Goal: Communication & Community: Answer question/provide support

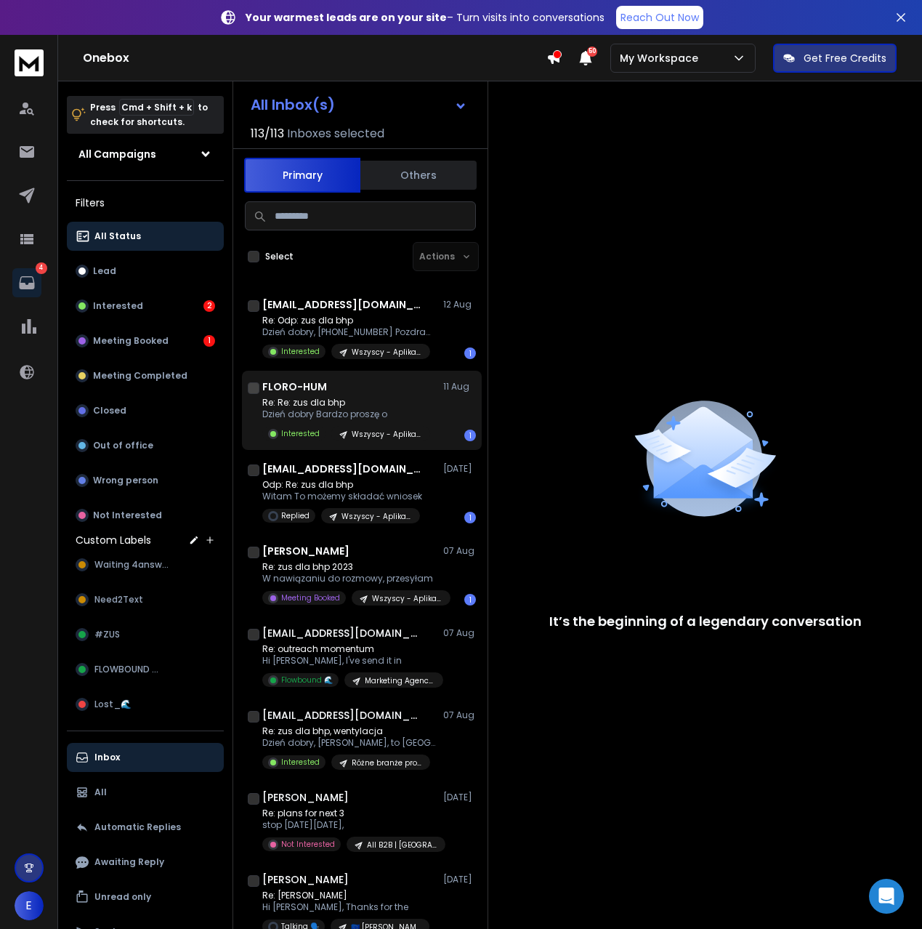
click at [326, 394] on div "FLORO-HUM 11 Aug Re: Re: zus dla bhp Dzień dobry Bardzo proszę o Interested Wsz…" at bounding box center [369, 410] width 214 height 62
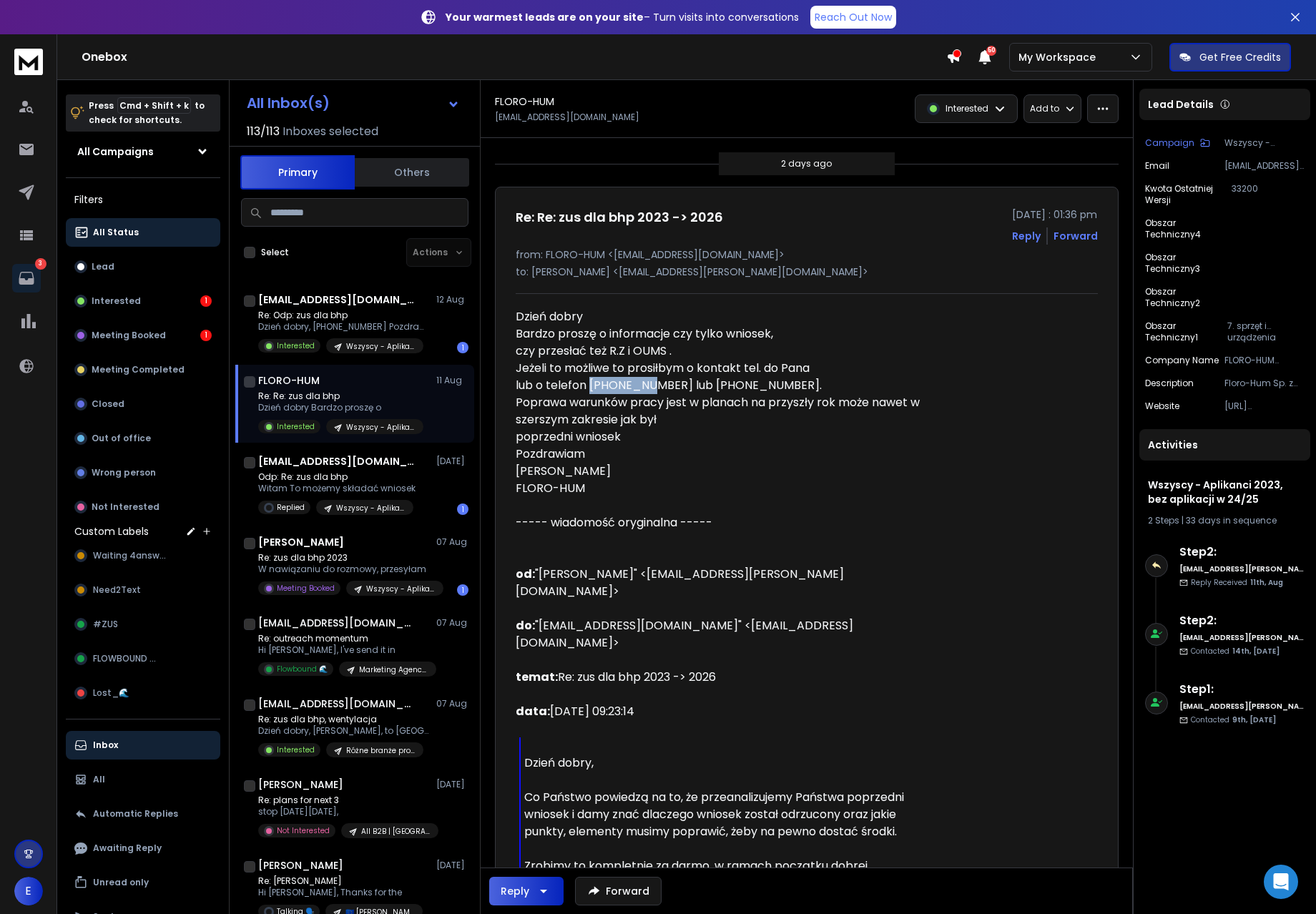
drag, startPoint x: 642, startPoint y: 384, endPoint x: 590, endPoint y: 386, distance: 52.0
click at [590, 386] on div "lub o telefon 781867949 lub 134307075." at bounding box center [724, 385] width 418 height 17
copy div "781867949"
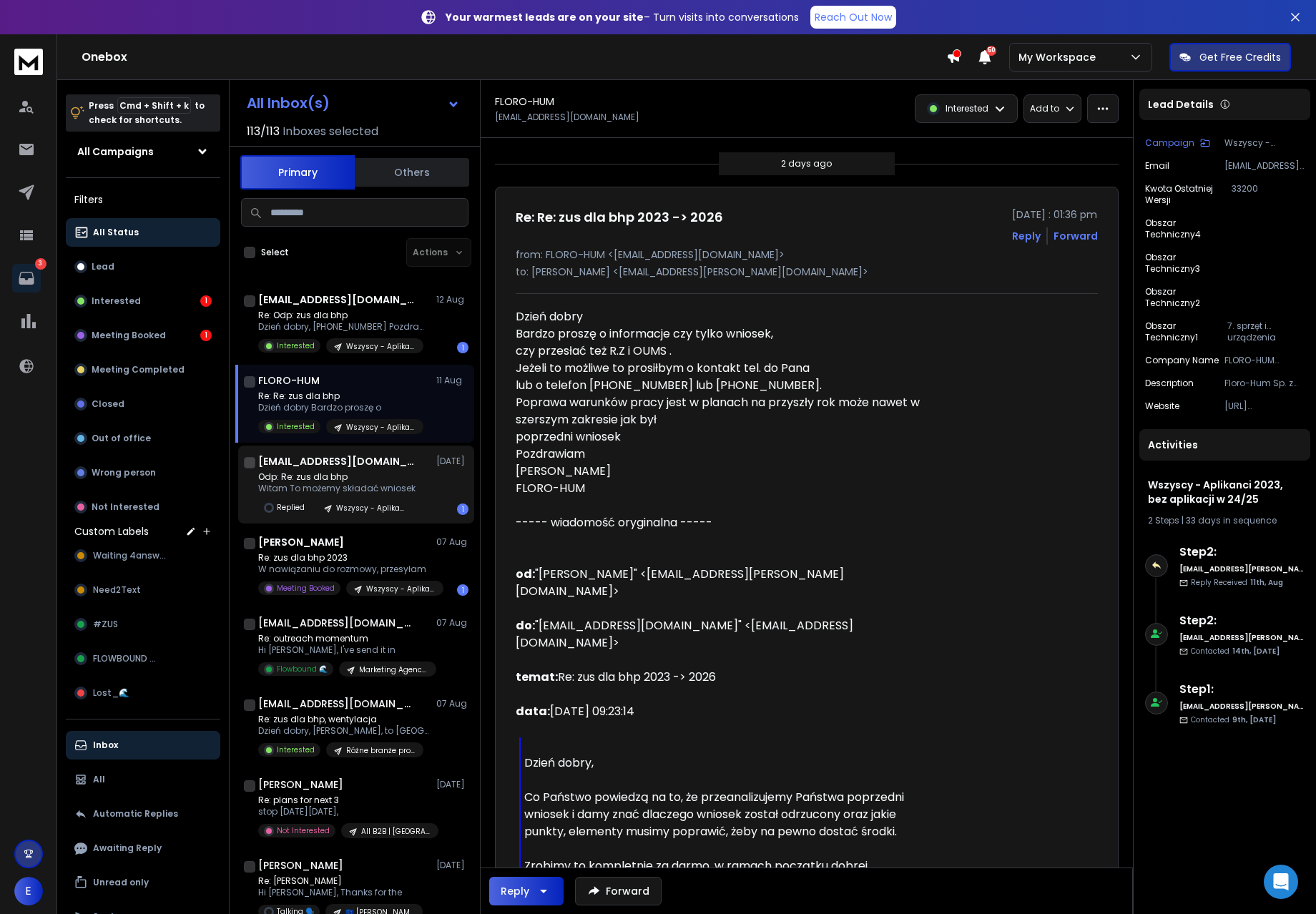
click at [422, 488] on div "Odp: Re: zus dla bhp Witam To możemy składać wniosek Replied Wszyscy - Aplikanc…" at bounding box center [363, 493] width 210 height 43
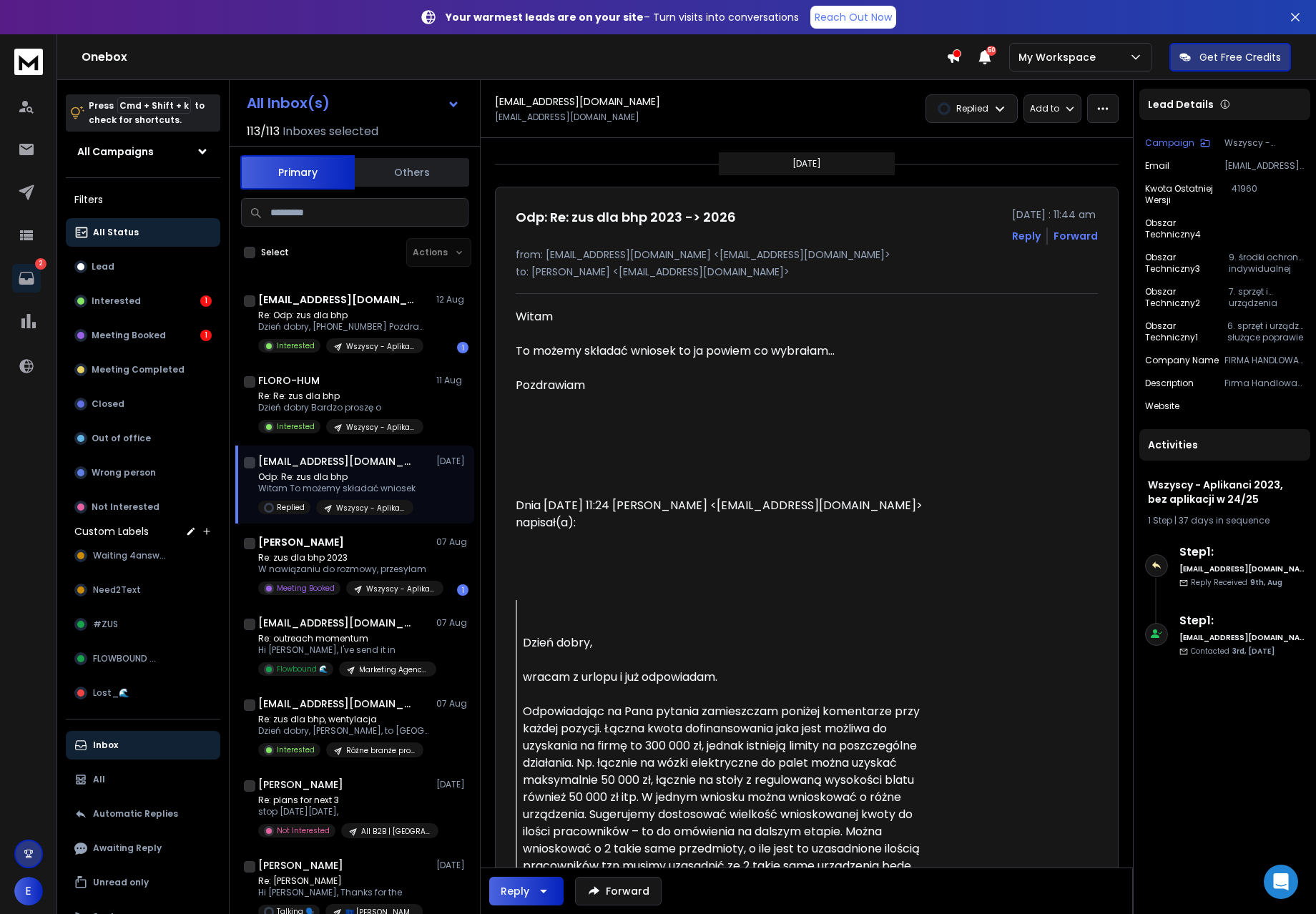
click at [549, 887] on icon "button" at bounding box center [543, 890] width 17 height 17
click at [547, 855] on p "Reply All" at bounding box center [531, 854] width 40 height 15
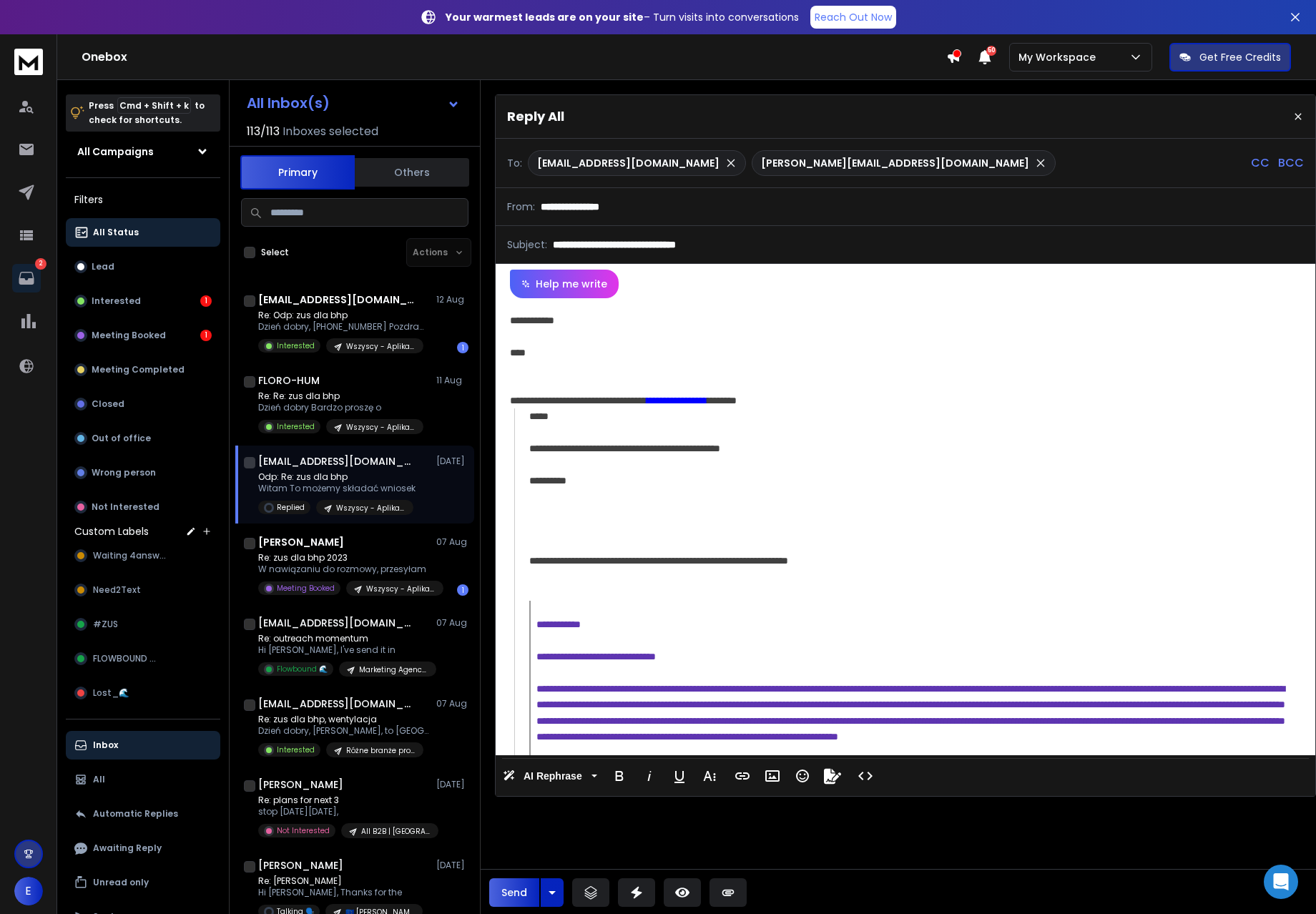
click at [907, 161] on icon at bounding box center [1041, 163] width 8 height 8
click at [612, 354] on div "****" at bounding box center [903, 352] width 788 height 16
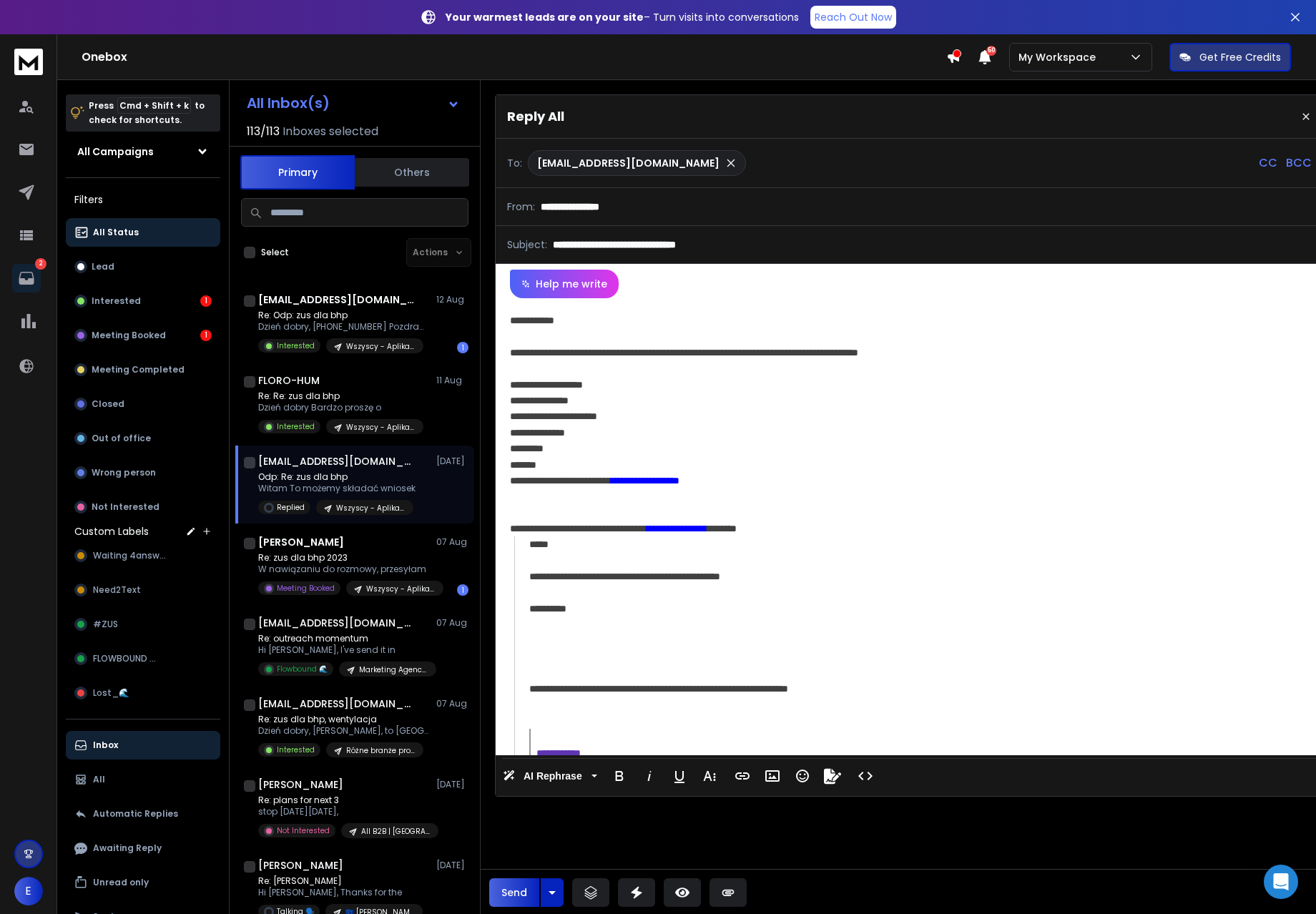
click at [527, 888] on button "Send" at bounding box center [513, 892] width 50 height 29
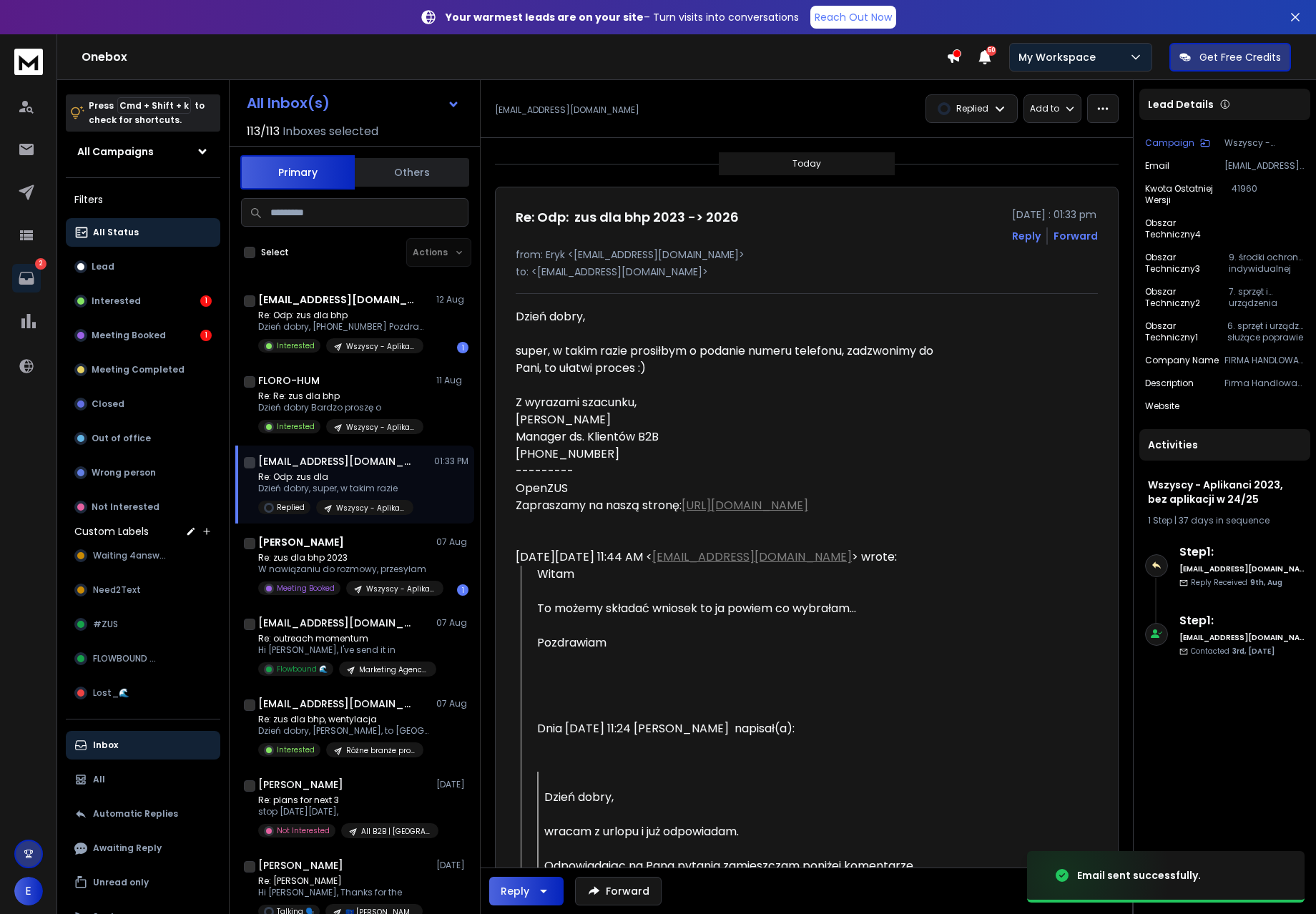
drag, startPoint x: 1060, startPoint y: 62, endPoint x: 1060, endPoint y: 71, distance: 9.0
click at [907, 62] on p "My Workspace" at bounding box center [1059, 57] width 83 height 15
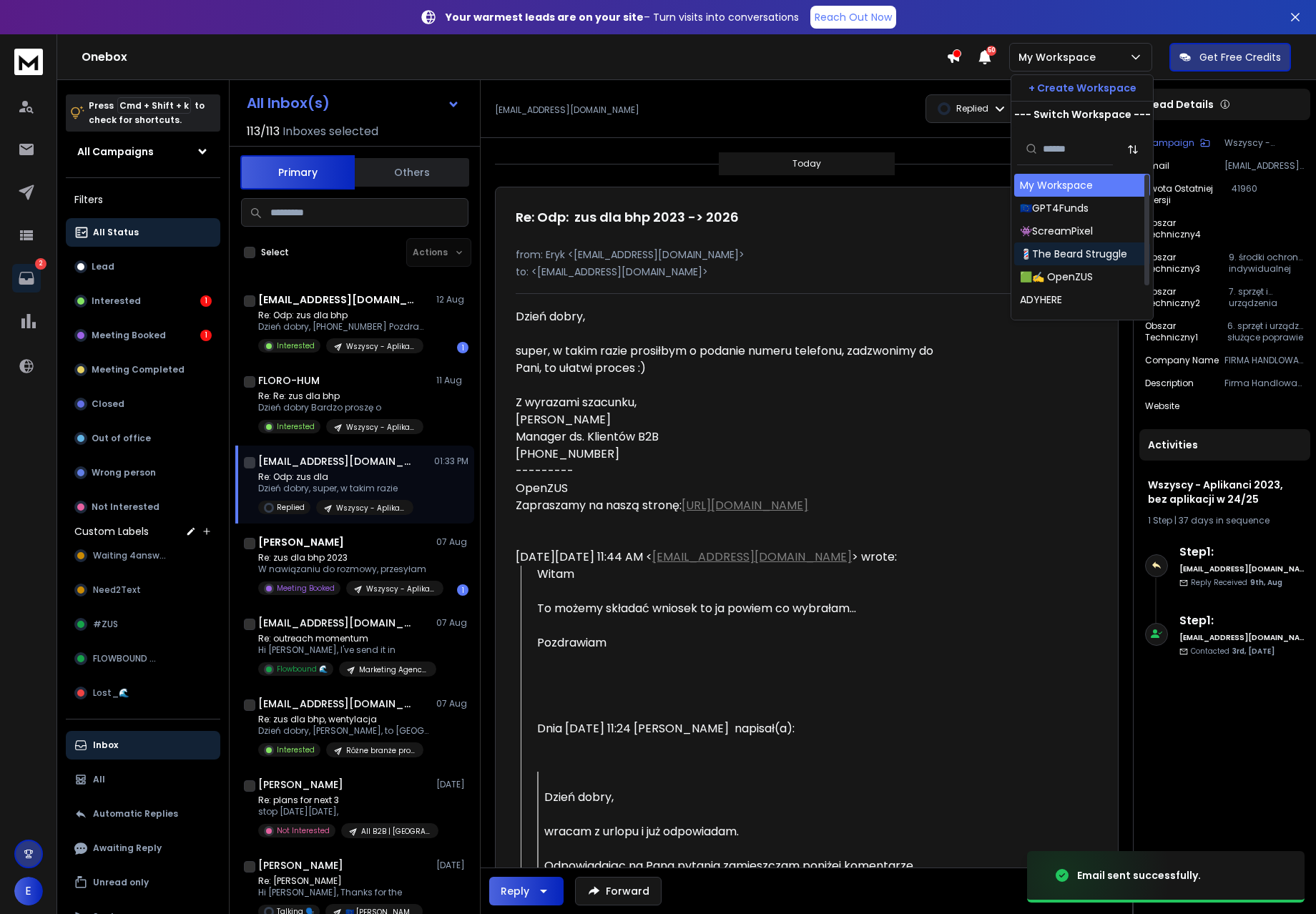
click at [907, 279] on div "🟩✍️ OpenZUS" at bounding box center [1056, 276] width 73 height 15
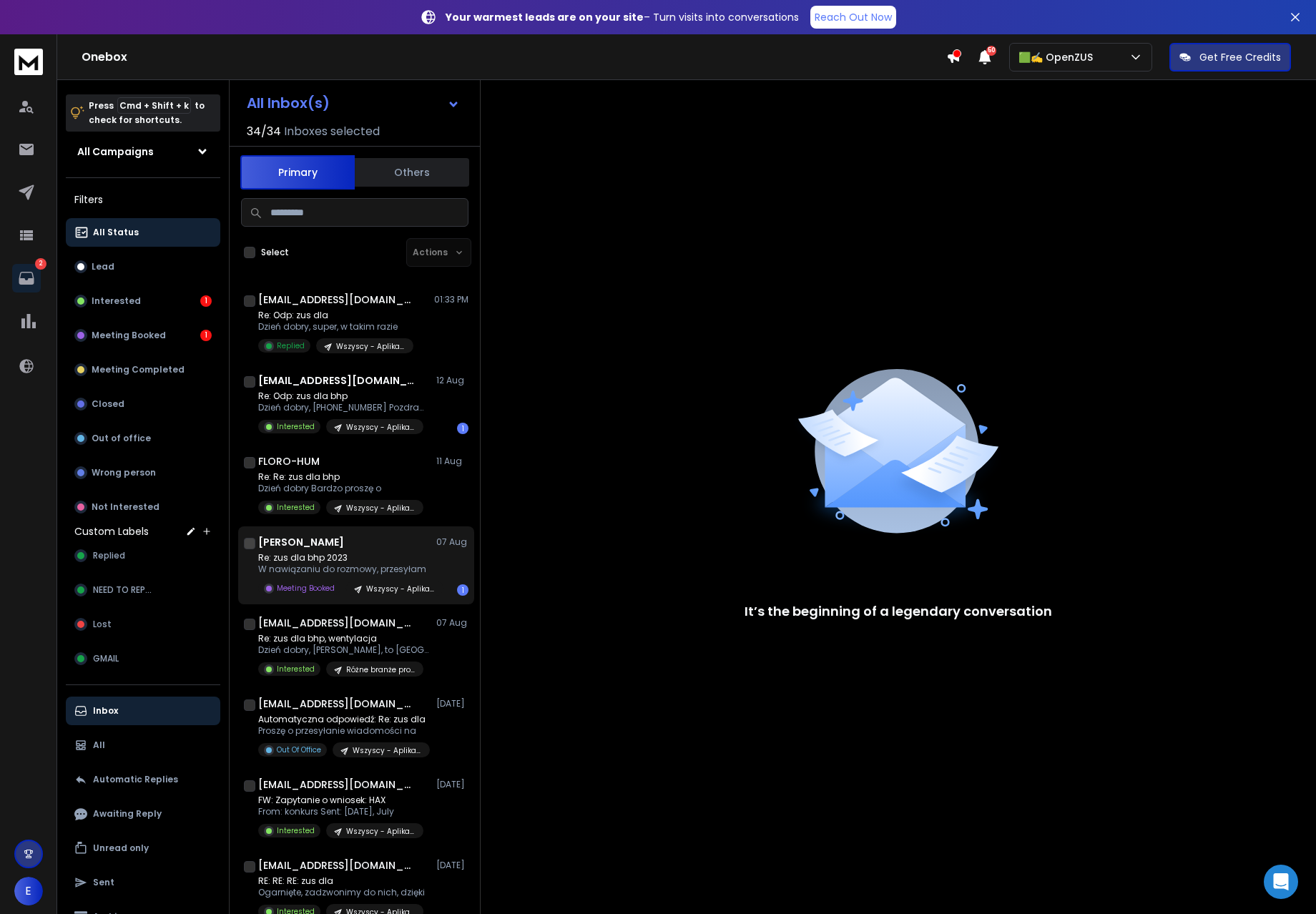
click at [381, 565] on p "W nawiązaniu do rozmowy, przesyłam" at bounding box center [343, 570] width 171 height 12
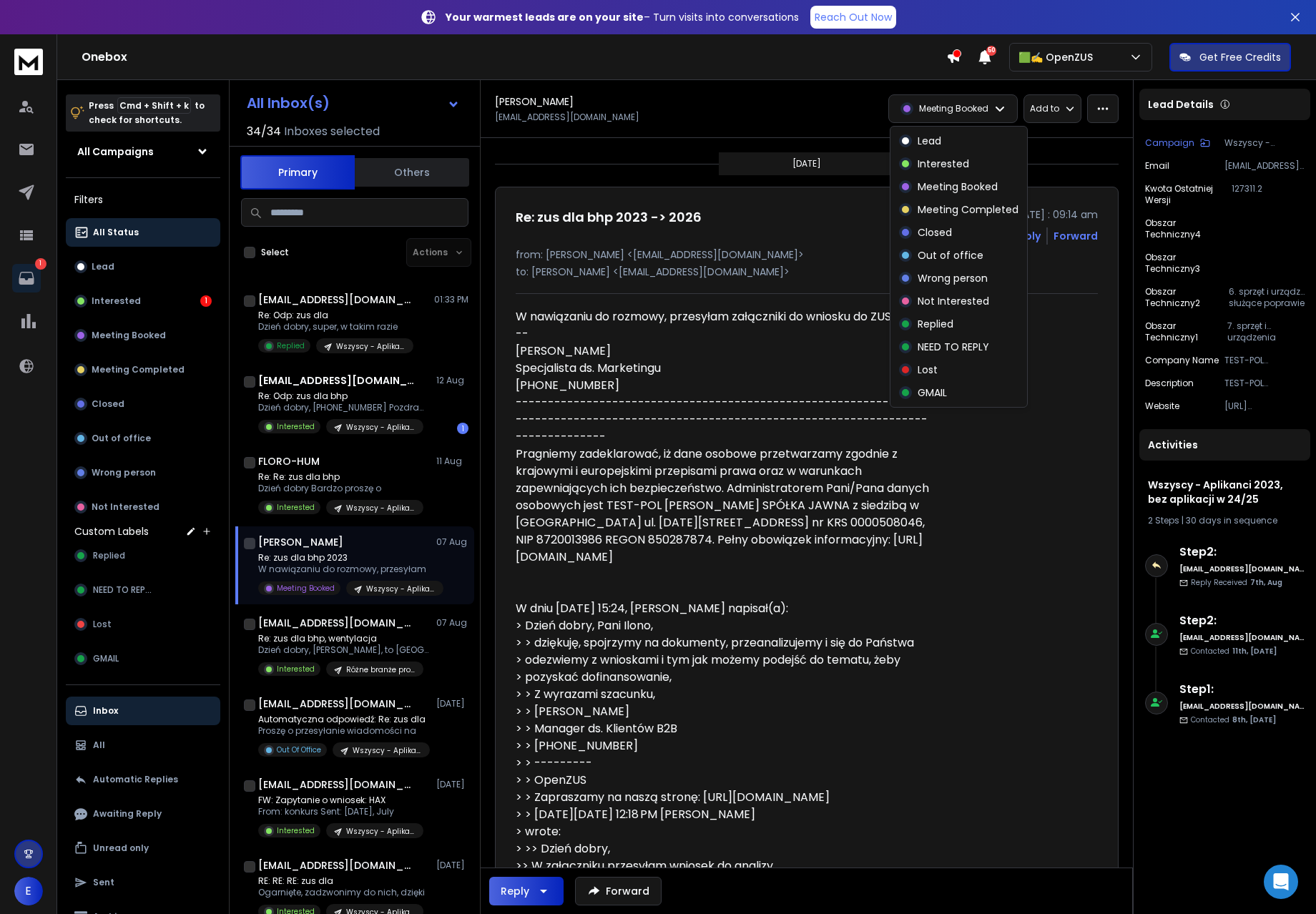
click at [957, 120] on div "Meeting Booked" at bounding box center [953, 109] width 128 height 28
click at [966, 209] on p "Meeting Completed" at bounding box center [968, 210] width 100 height 15
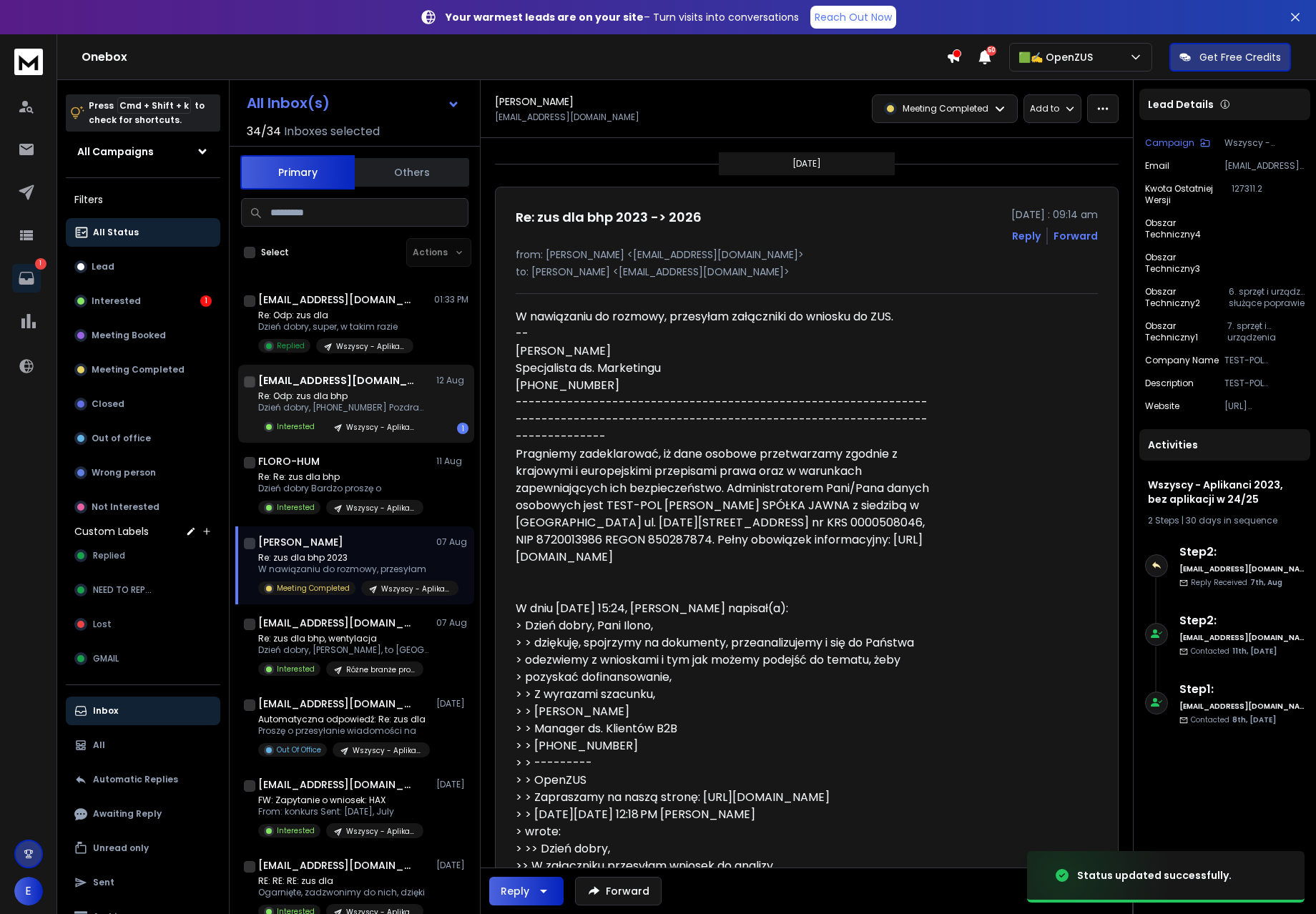
click at [401, 407] on p "Dzień dobry, 608-034-348 Pozdrawiam! InstalCraft" at bounding box center [343, 408] width 171 height 12
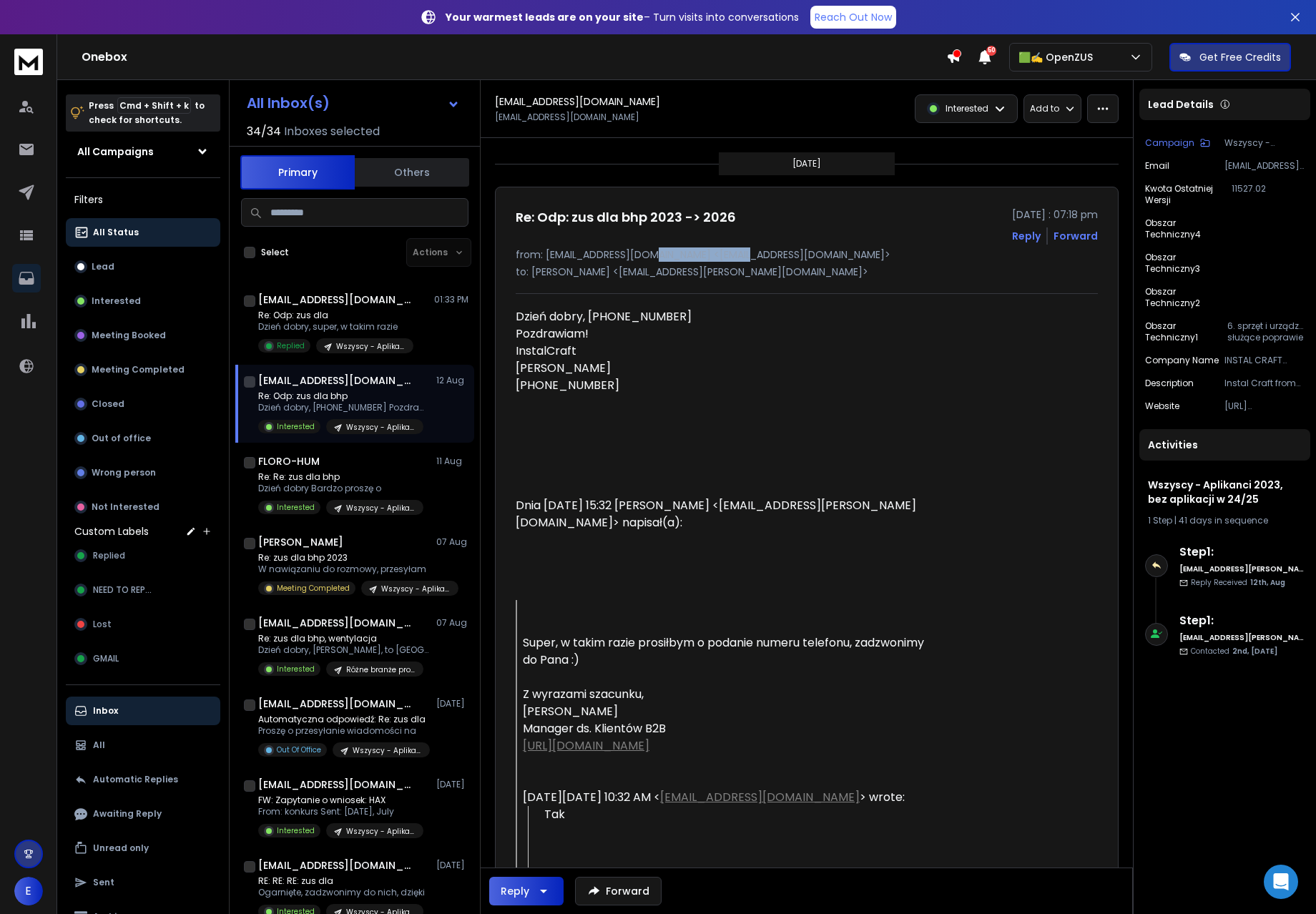
drag, startPoint x: 723, startPoint y: 252, endPoint x: 695, endPoint y: 227, distance: 37.5
click at [636, 256] on p "from: instalcraft@o2.pl <instalcraft@o2.pl>" at bounding box center [807, 255] width 582 height 15
copy p "instalcraft@o2.pl"
click at [620, 340] on div "Pozdrawiam!" at bounding box center [724, 334] width 418 height 17
drag, startPoint x: 608, startPoint y: 365, endPoint x: 508, endPoint y: 365, distance: 100.0
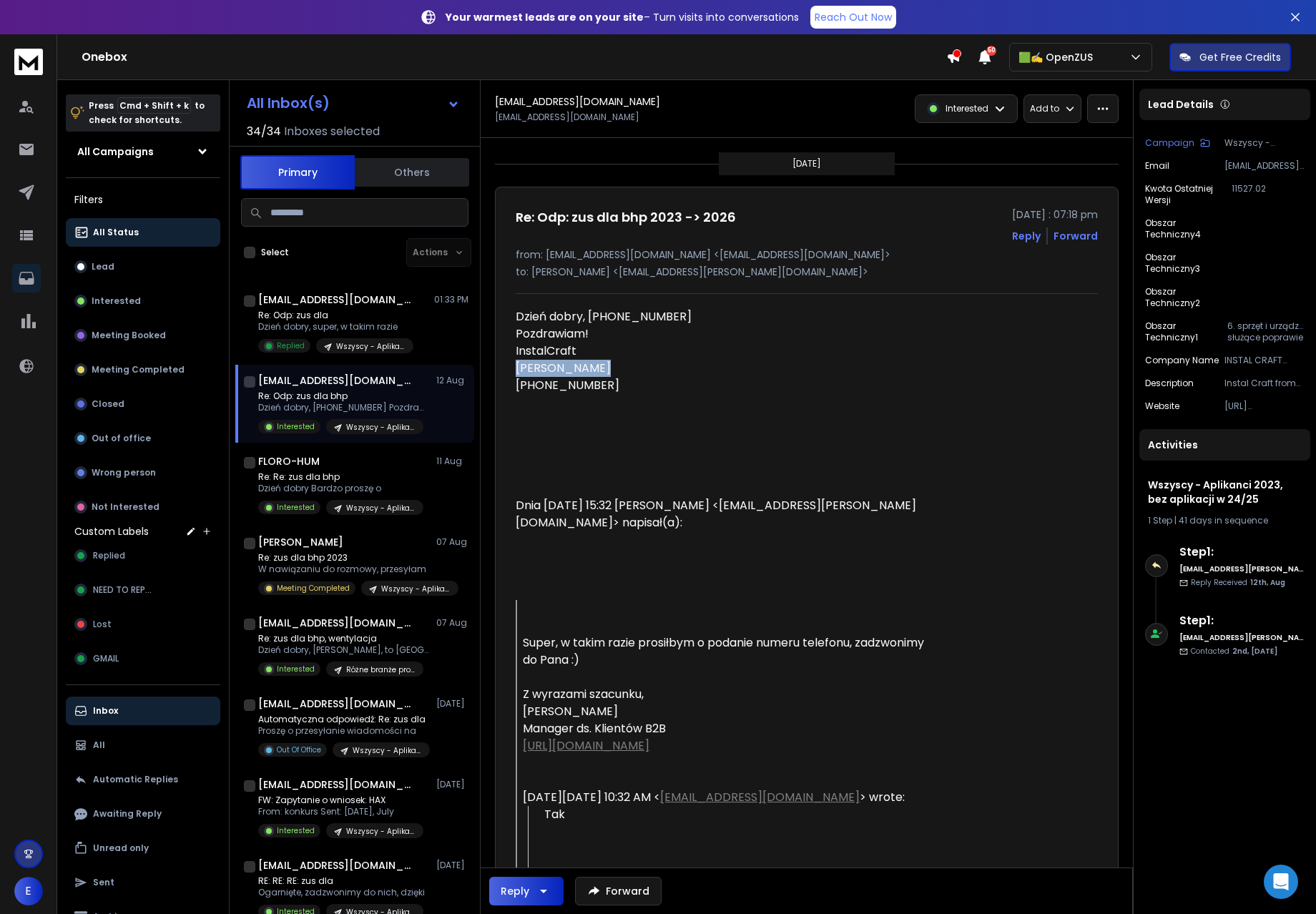
click at [508, 365] on div "Re: Odp: zus dla bhp 2023 -> 2026 12 August 2025 : 07:18 pm Reply Forward from:…" at bounding box center [807, 813] width 624 height 1252
copy div "Jakub Nowacki"
drag, startPoint x: 648, startPoint y: 358, endPoint x: 641, endPoint y: 364, distance: 9.2
click at [642, 364] on div "Pozdrawiam! InstalCraft Jakub Nowacki +48-608-034-348" at bounding box center [724, 360] width 418 height 69
drag, startPoint x: 625, startPoint y: 386, endPoint x: 546, endPoint y: 389, distance: 79.1
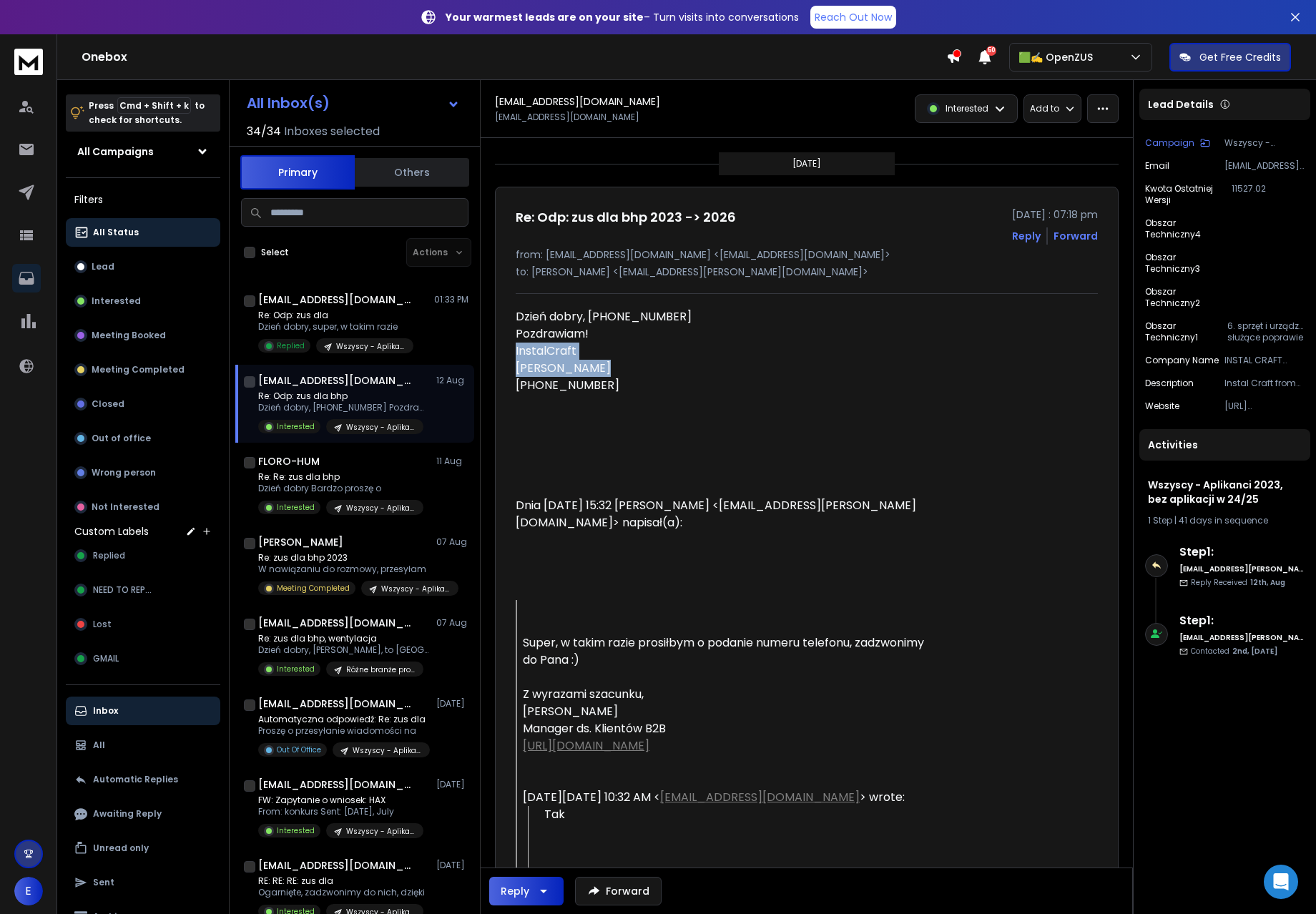
click at [546, 389] on div "+48-608-034-348" at bounding box center [724, 385] width 418 height 17
copy div "608-034-348"
click at [716, 253] on p "from: instalcraft@o2.pl <instalcraft@o2.pl>" at bounding box center [807, 255] width 582 height 15
drag, startPoint x: 721, startPoint y: 257, endPoint x: 636, endPoint y: 260, distance: 85.1
click at [636, 260] on p "from: instalcraft@o2.pl <instalcraft@o2.pl>" at bounding box center [807, 255] width 582 height 15
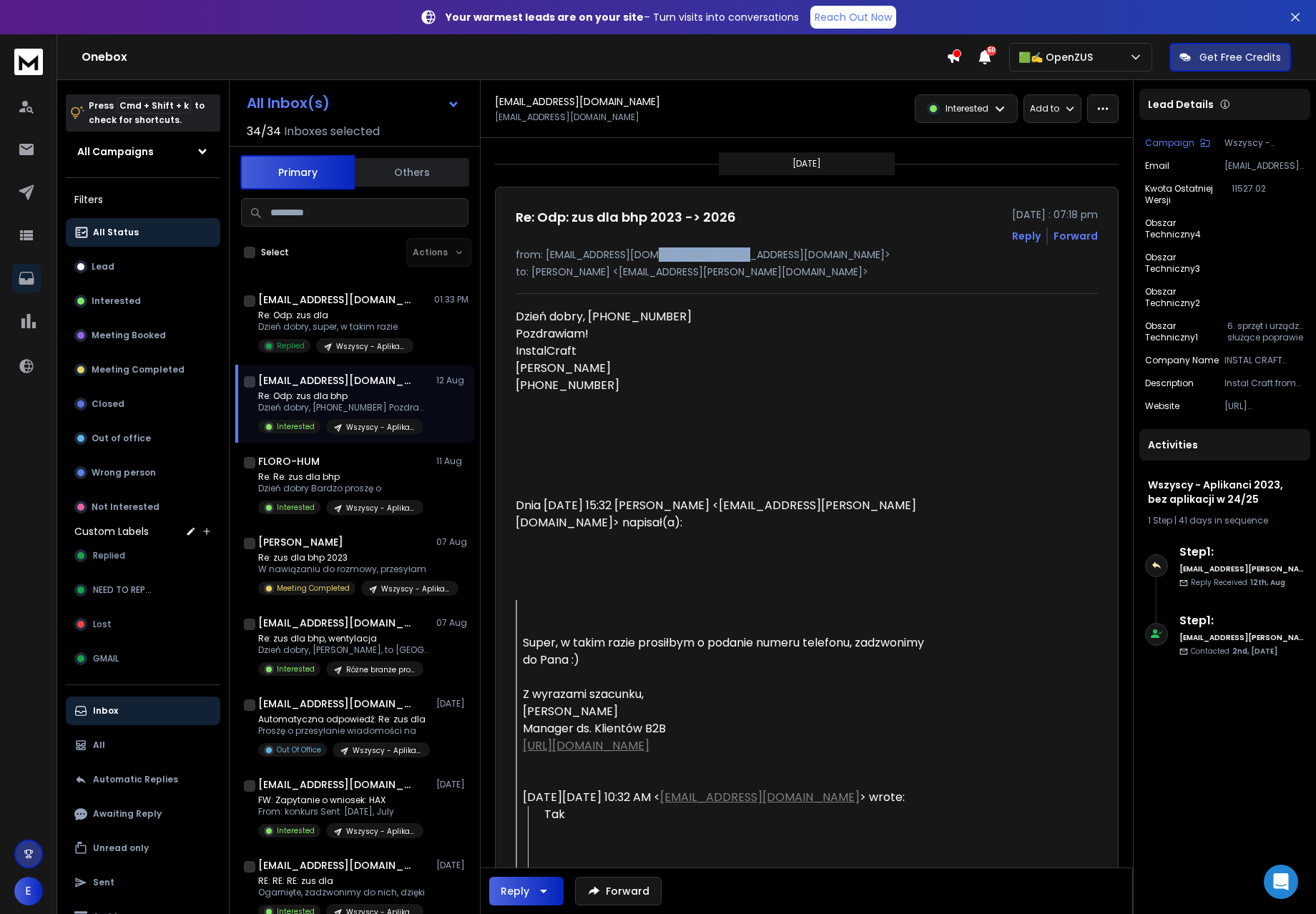
copy p "instalcraft@o2.pl"
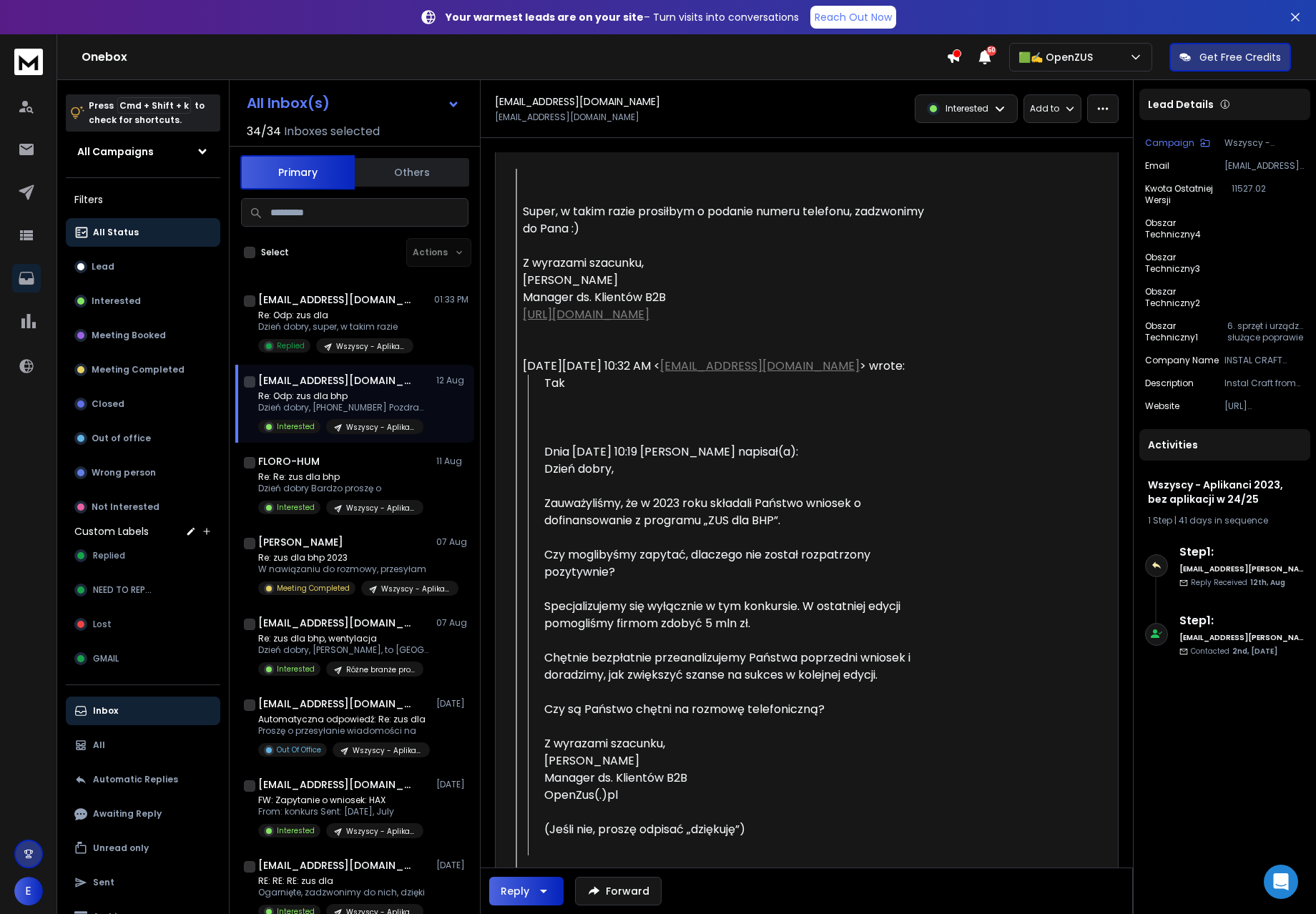
scroll to position [451, 0]
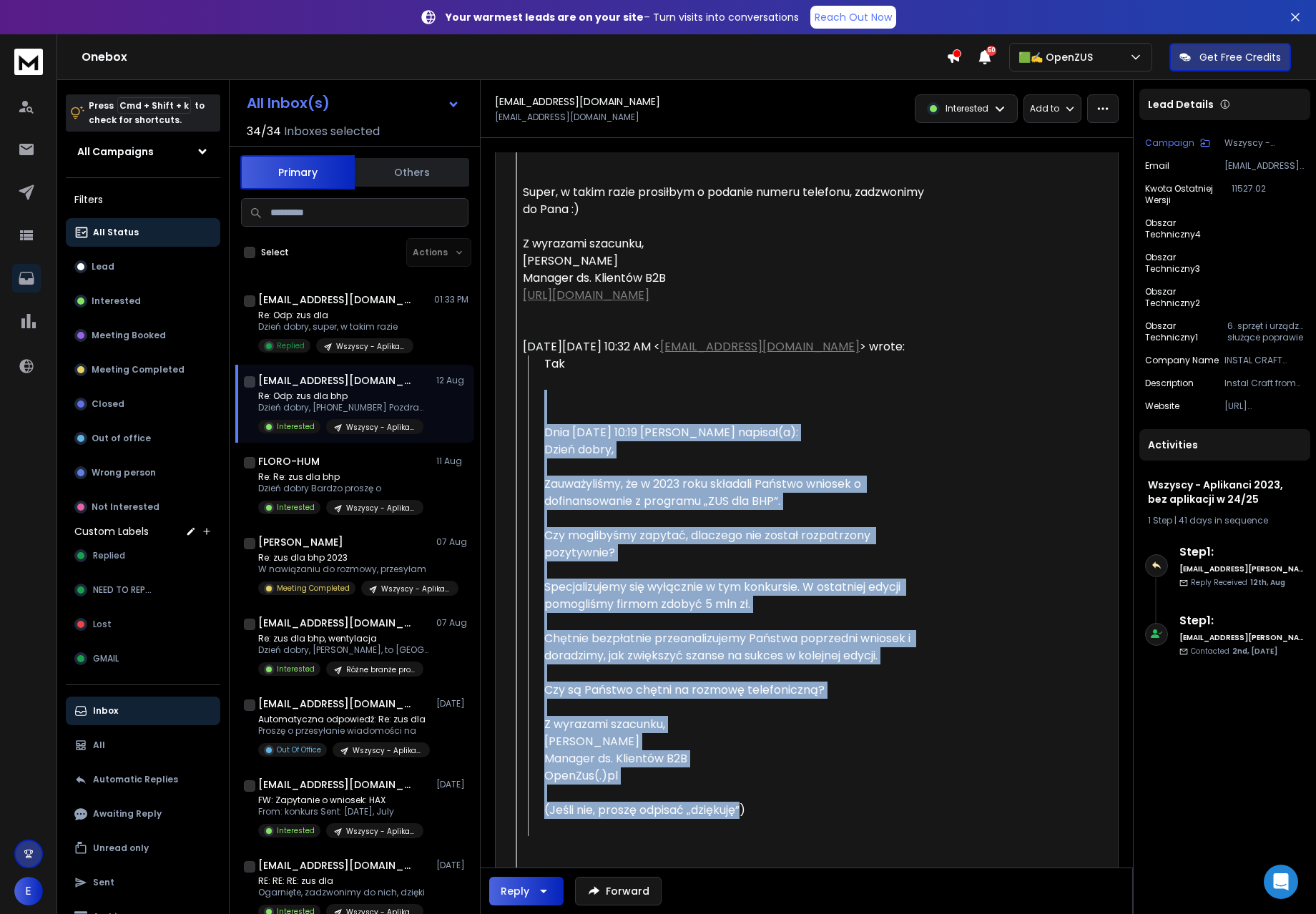
drag, startPoint x: 733, startPoint y: 797, endPoint x: 546, endPoint y: 416, distance: 424.4
click at [546, 416] on div "Tak Dnia 02 lipca 2025 10:19 Eryk Lewandowski napisał(a): Dzień dobry, Zauważyl…" at bounding box center [730, 595] width 405 height 481
copy div "Dnia 02 lipca 2025 10:19 Eryk Lewandowski napisał(a): Dzień dobry, Zauważyliśmy…"
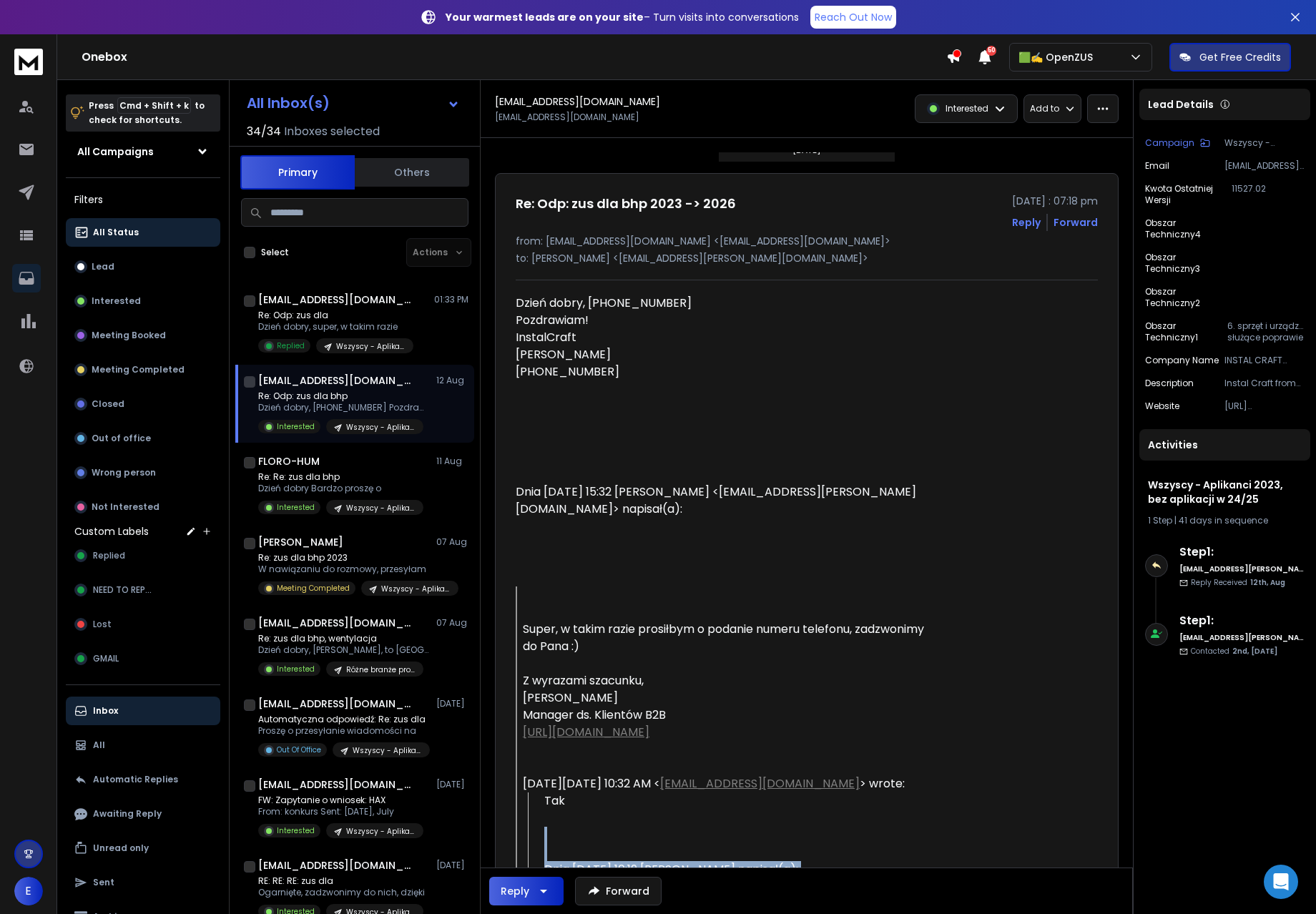
scroll to position [0, 0]
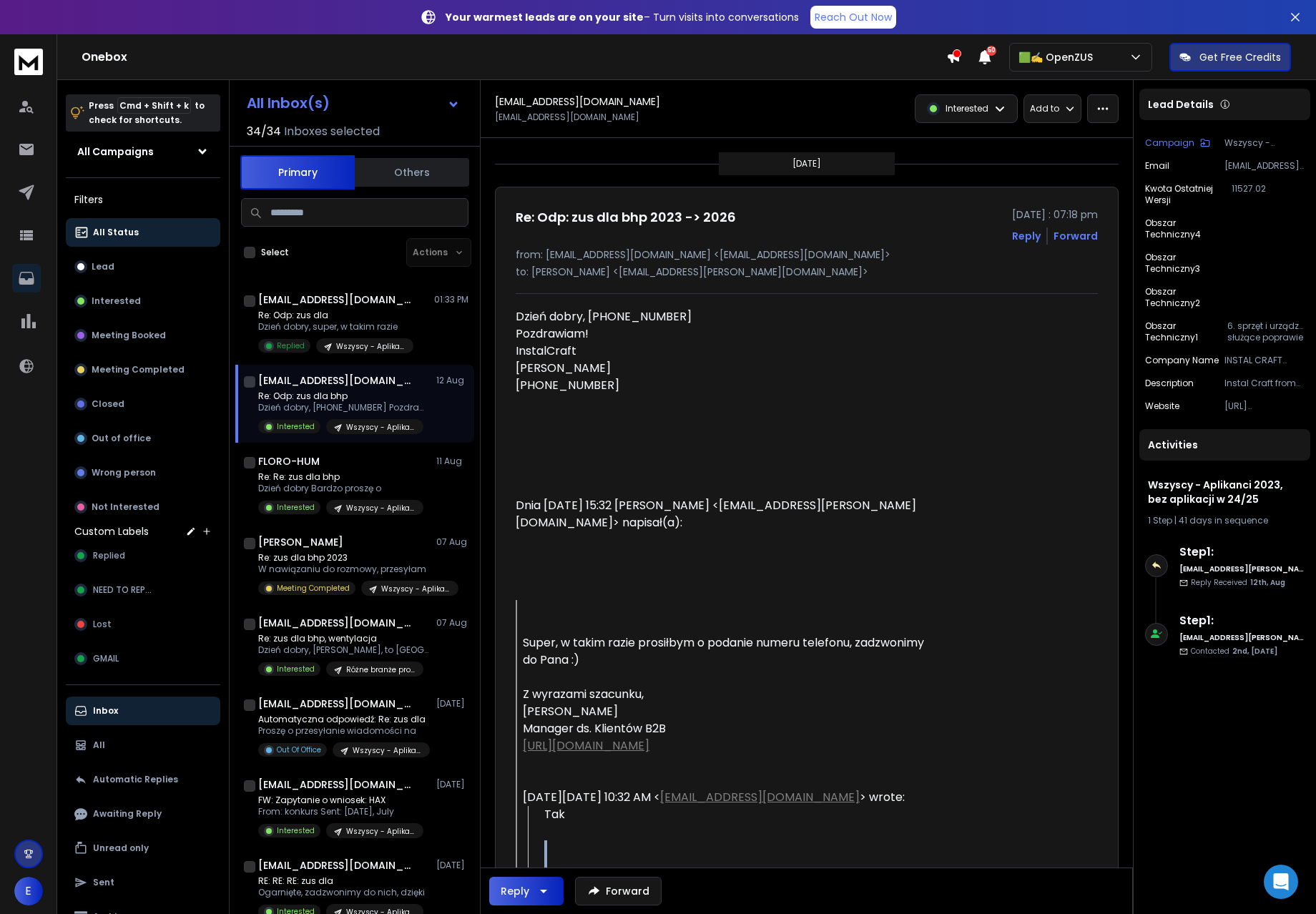
click at [537, 888] on icon "button" at bounding box center [543, 890] width 17 height 17
click at [541, 855] on p "Reply All" at bounding box center [531, 854] width 40 height 15
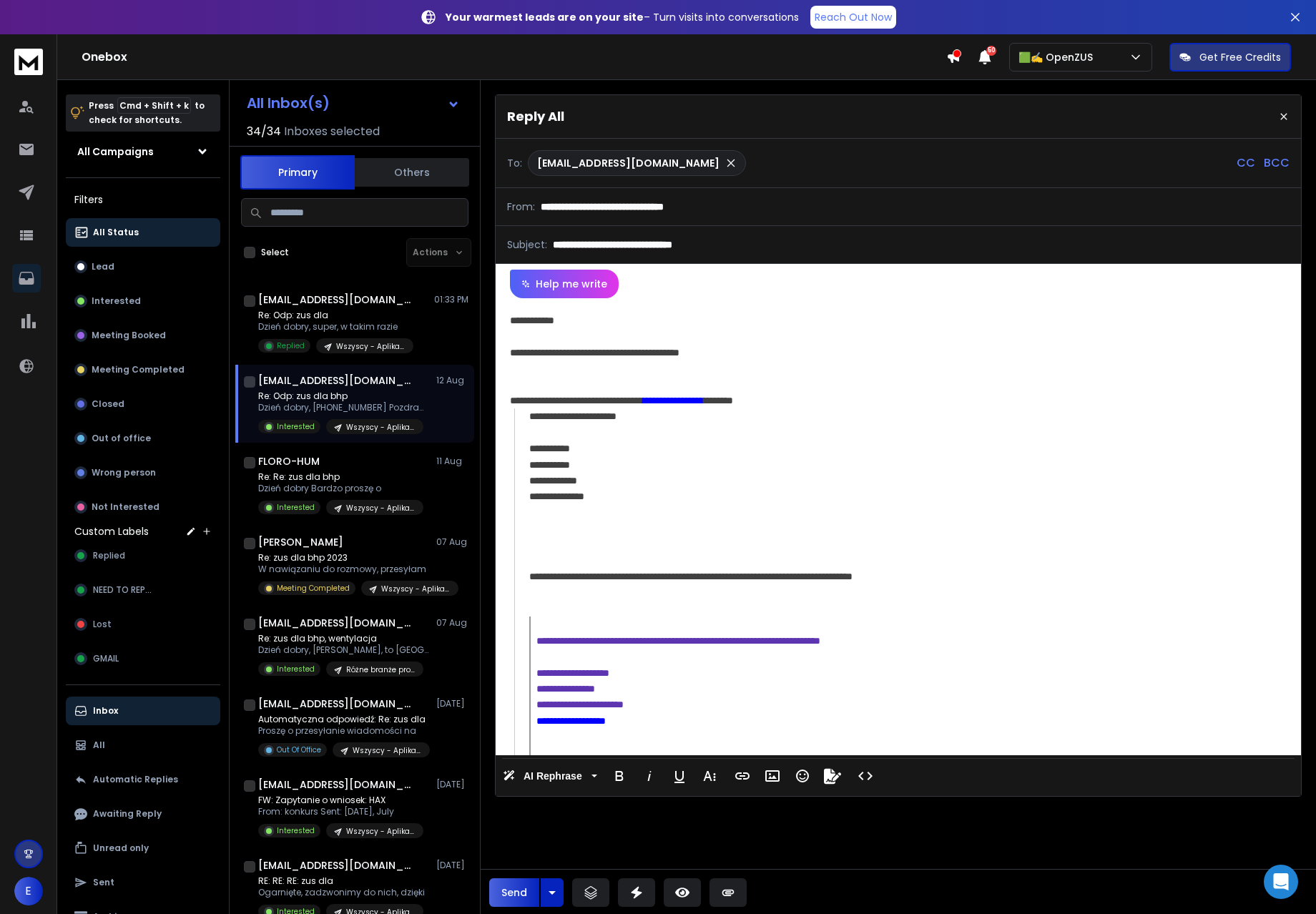
click at [509, 354] on div "**********" at bounding box center [890, 352] width 761 height 16
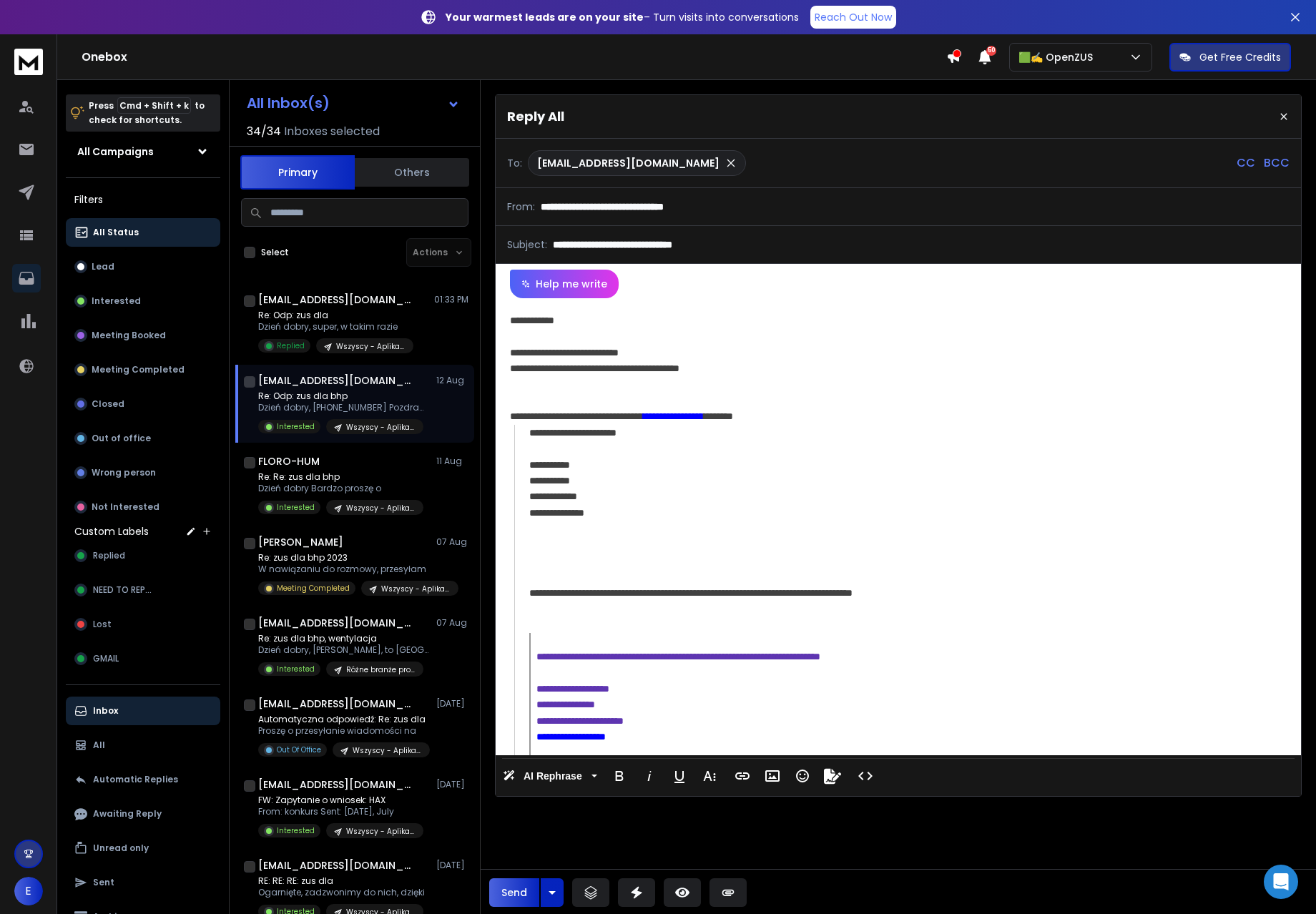
click at [831, 371] on div "**********" at bounding box center [890, 368] width 761 height 16
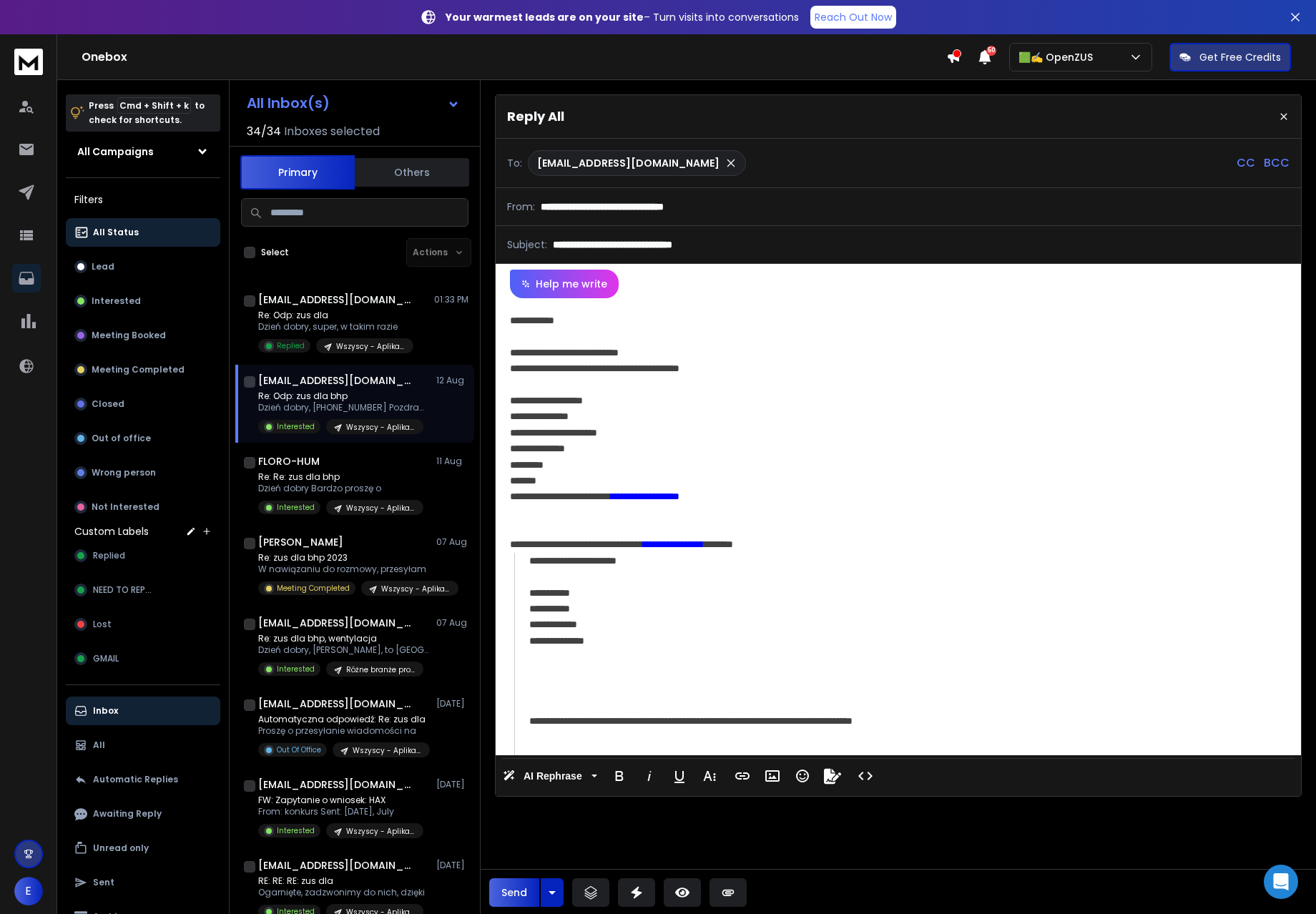
click at [519, 888] on button "Send" at bounding box center [513, 892] width 50 height 29
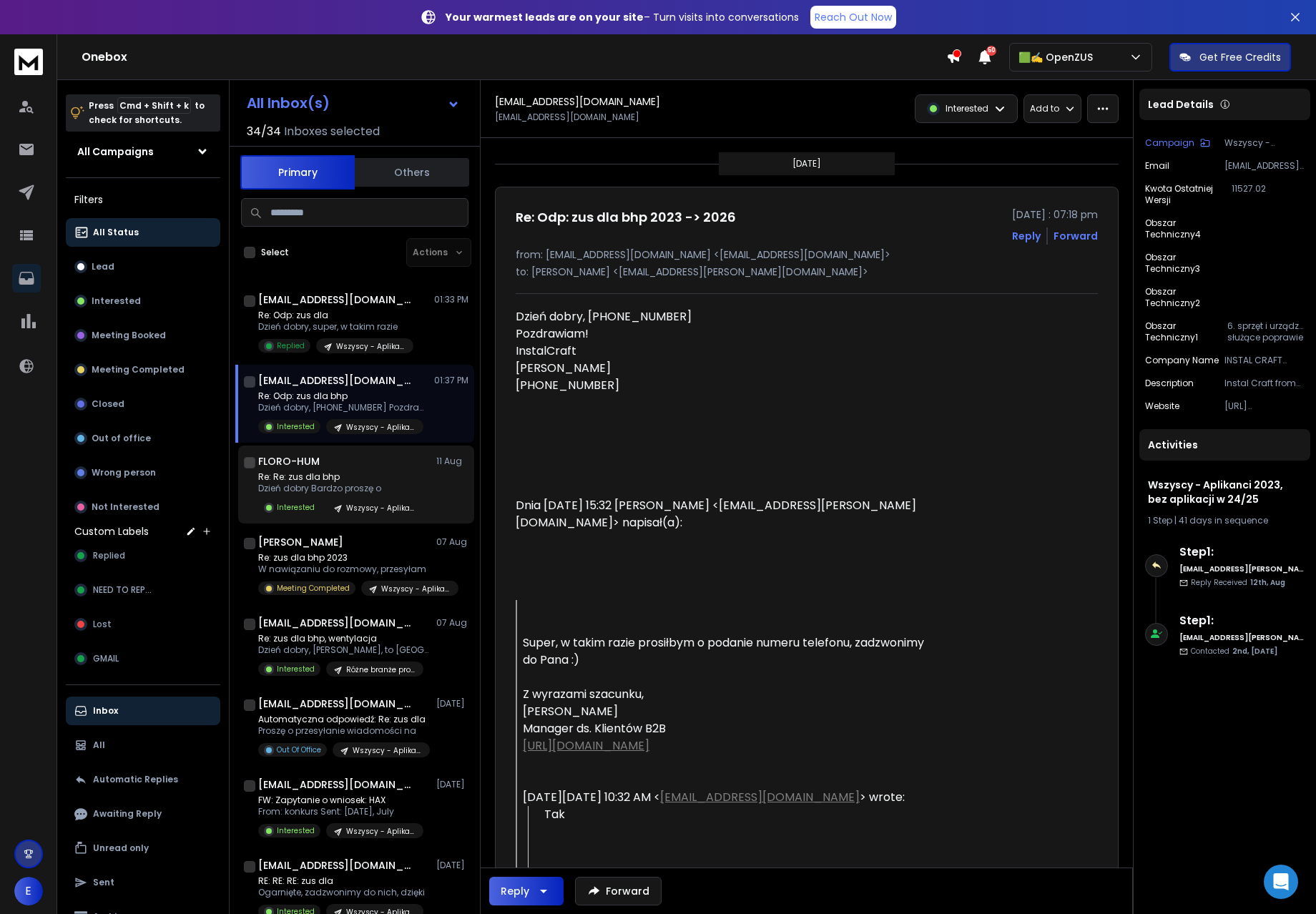
click at [376, 484] on p "Dzień dobry Bardzo proszę o" at bounding box center [340, 489] width 165 height 12
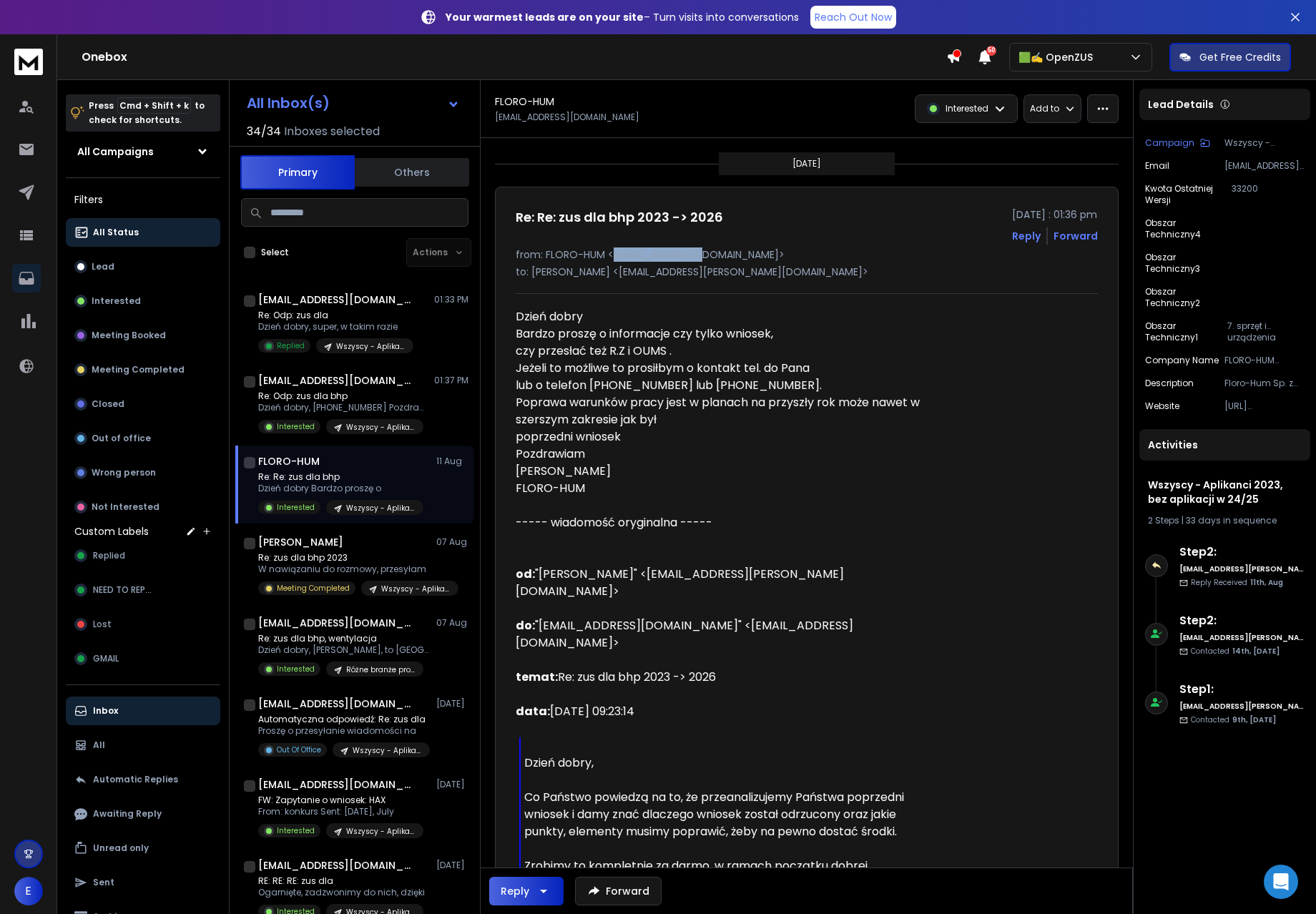
drag, startPoint x: 705, startPoint y: 254, endPoint x: 612, endPoint y: 258, distance: 93.1
click at [612, 258] on p "from: FLORO-HUM <florohum@hoga.pl>" at bounding box center [807, 255] width 582 height 15
copy p "florohum@hoga.pl"
click at [695, 350] on div "czy przesłać też R.Z i OUMS ." at bounding box center [724, 350] width 418 height 17
drag, startPoint x: 649, startPoint y: 384, endPoint x: 590, endPoint y: 387, distance: 59.1
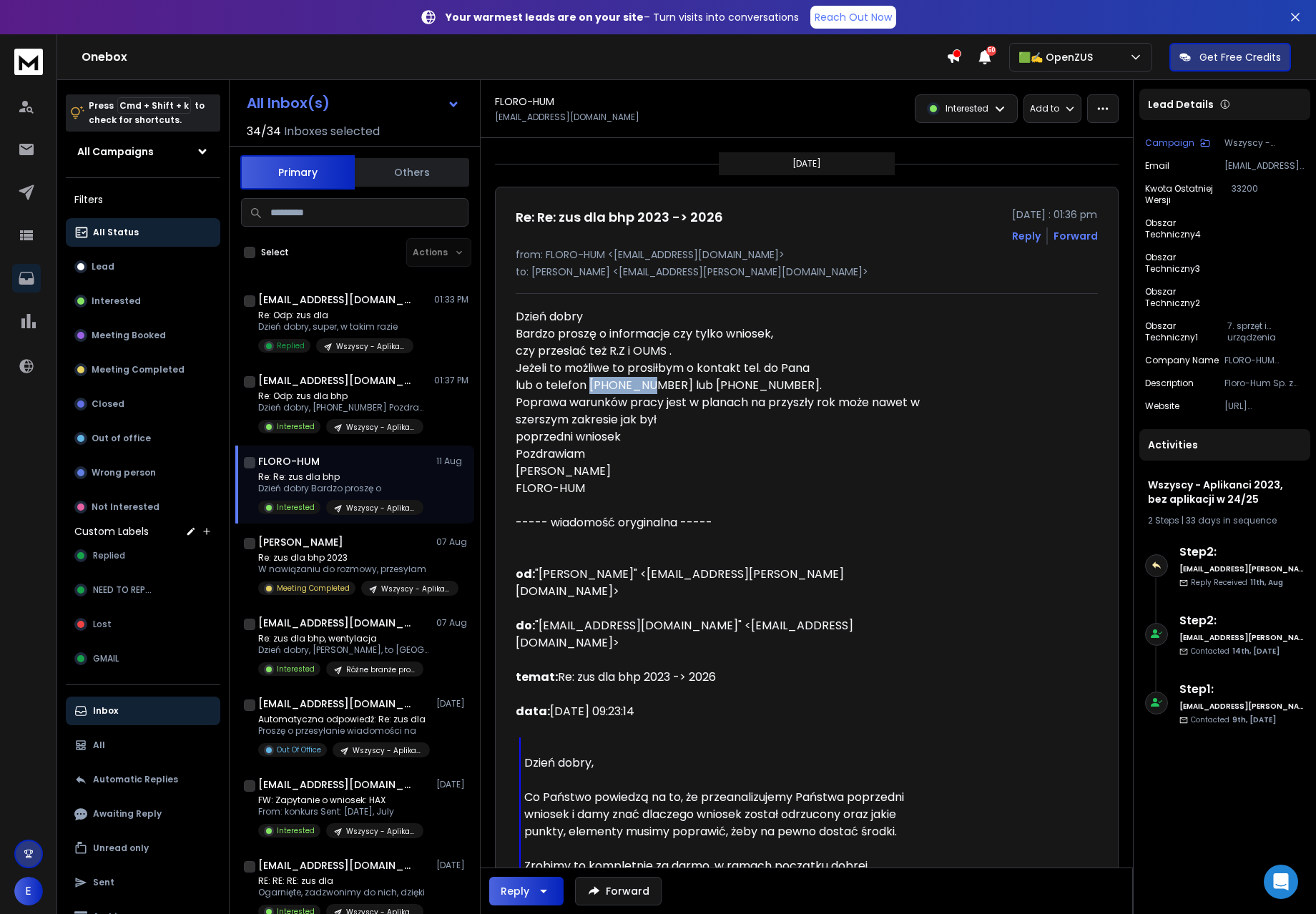
click at [590, 387] on div "lub o telefon 781867949 lub 134307075." at bounding box center [724, 385] width 418 height 17
copy div "781867949"
click at [697, 431] on div "poprzedni wniosek" at bounding box center [724, 436] width 418 height 17
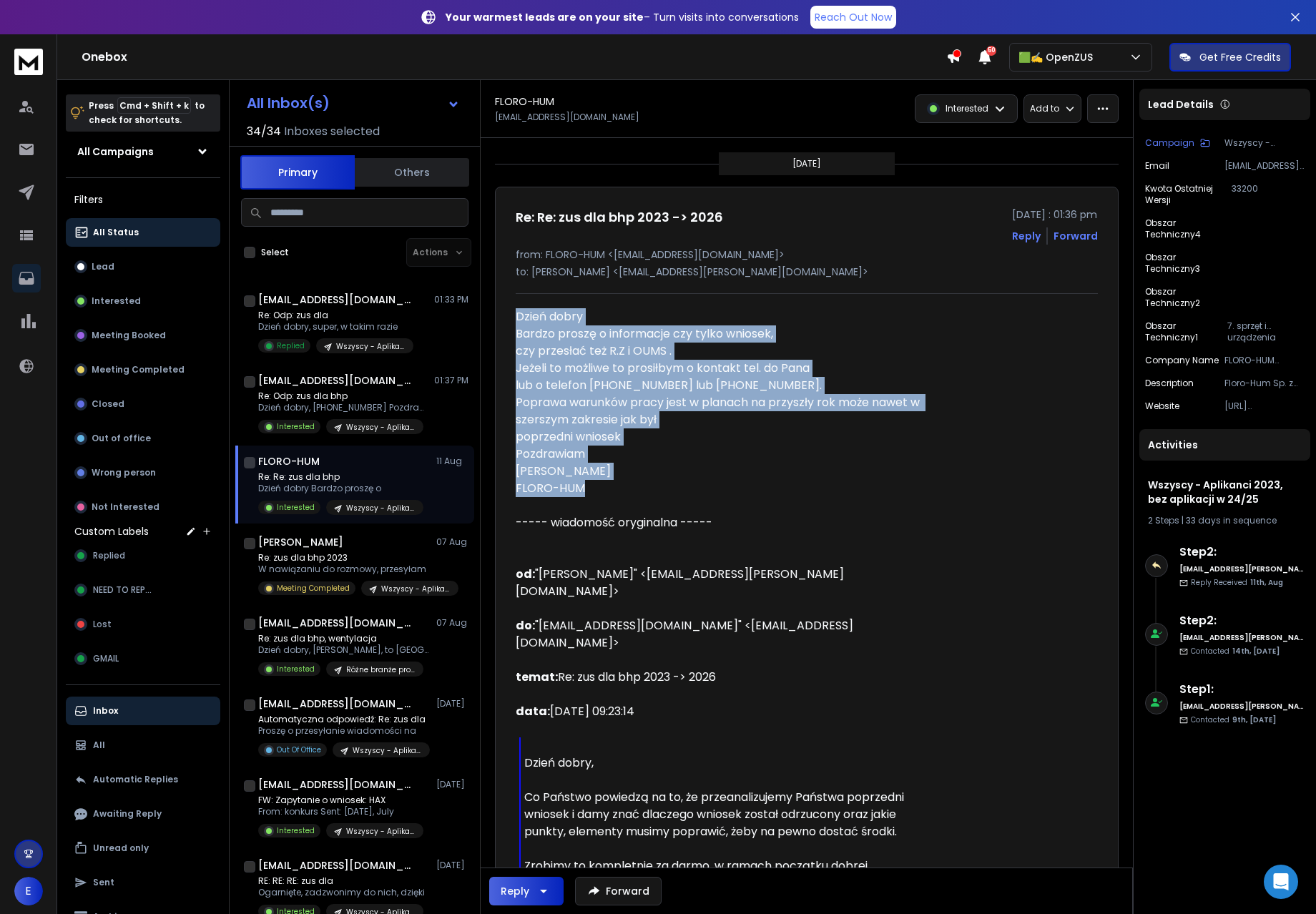
drag, startPoint x: 571, startPoint y: 465, endPoint x: 509, endPoint y: 319, distance: 158.6
click at [509, 319] on div "Re: Re: zus dla bhp 2023 -> 2026 11 August 2025 : 01:36 pm Reply Forward from: …" at bounding box center [807, 890] width 624 height 1407
copy div "Dzień dobry Bardzo proszę o informacje czy tylko wniosek, czy przesłać też R.Z …"
click at [543, 887] on icon "button" at bounding box center [543, 890] width 17 height 17
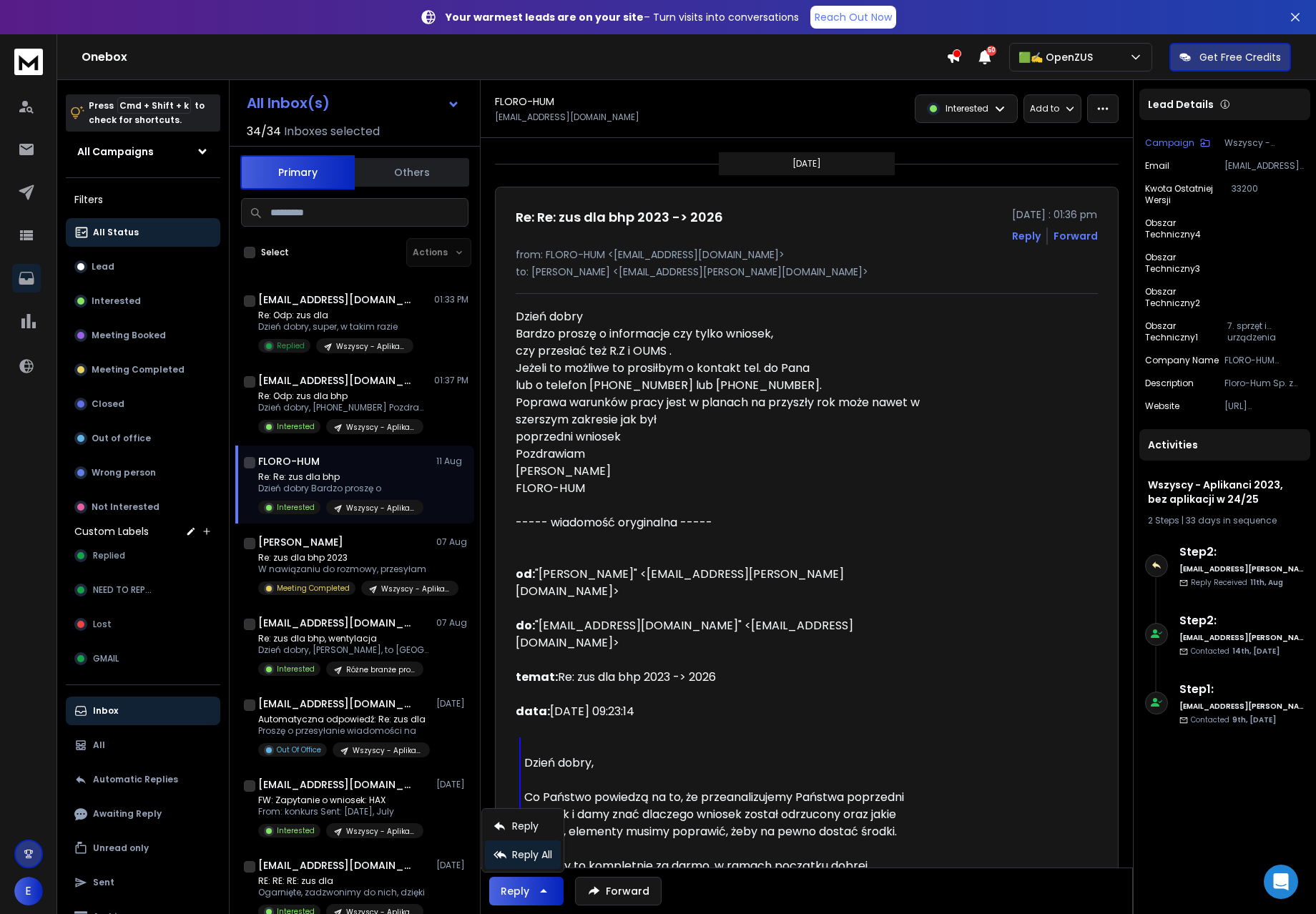
click at [542, 860] on p "Reply All" at bounding box center [531, 854] width 40 height 15
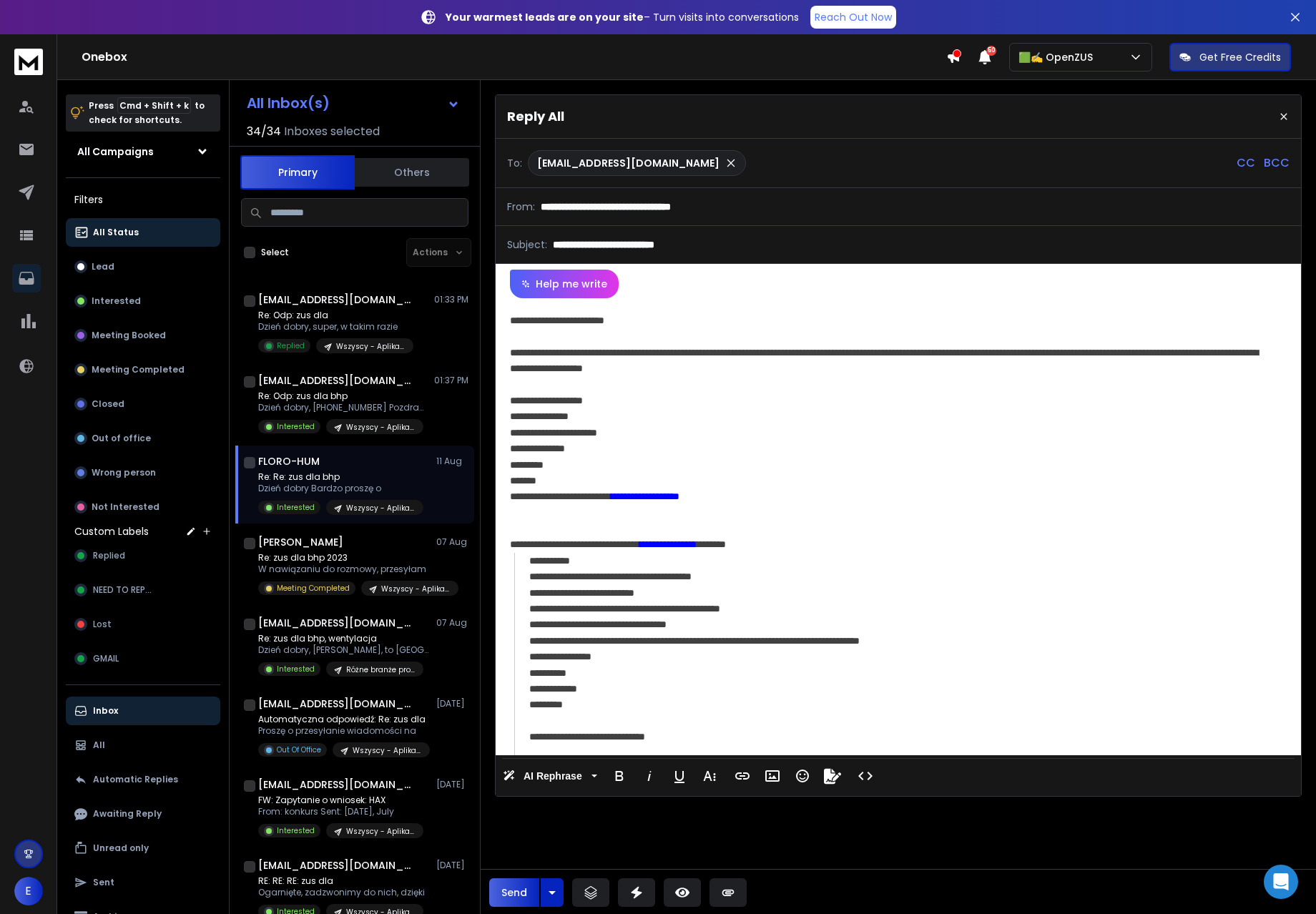
click at [519, 887] on button "Send" at bounding box center [513, 892] width 50 height 29
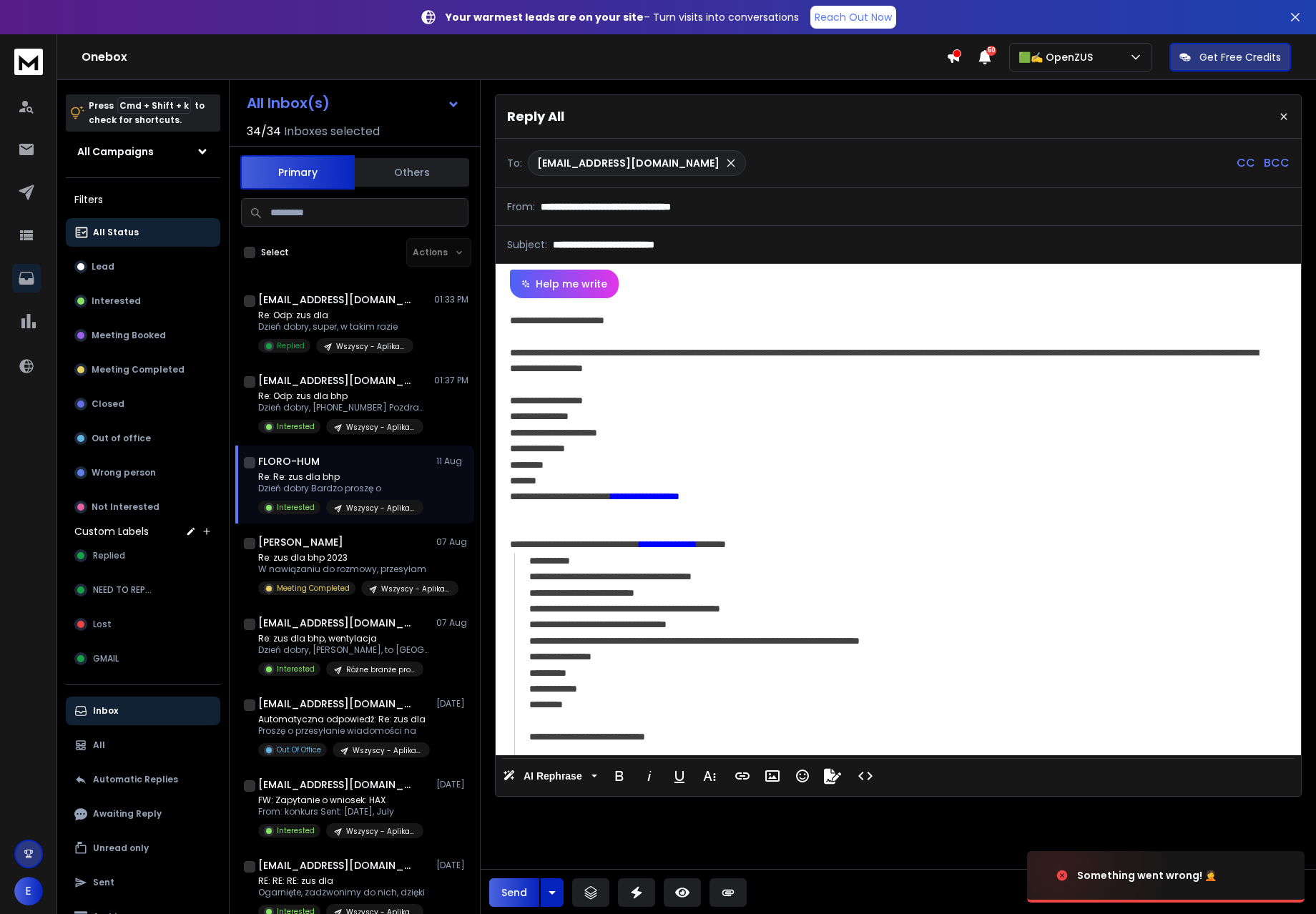
click at [534, 890] on button "Send" at bounding box center [513, 892] width 50 height 29
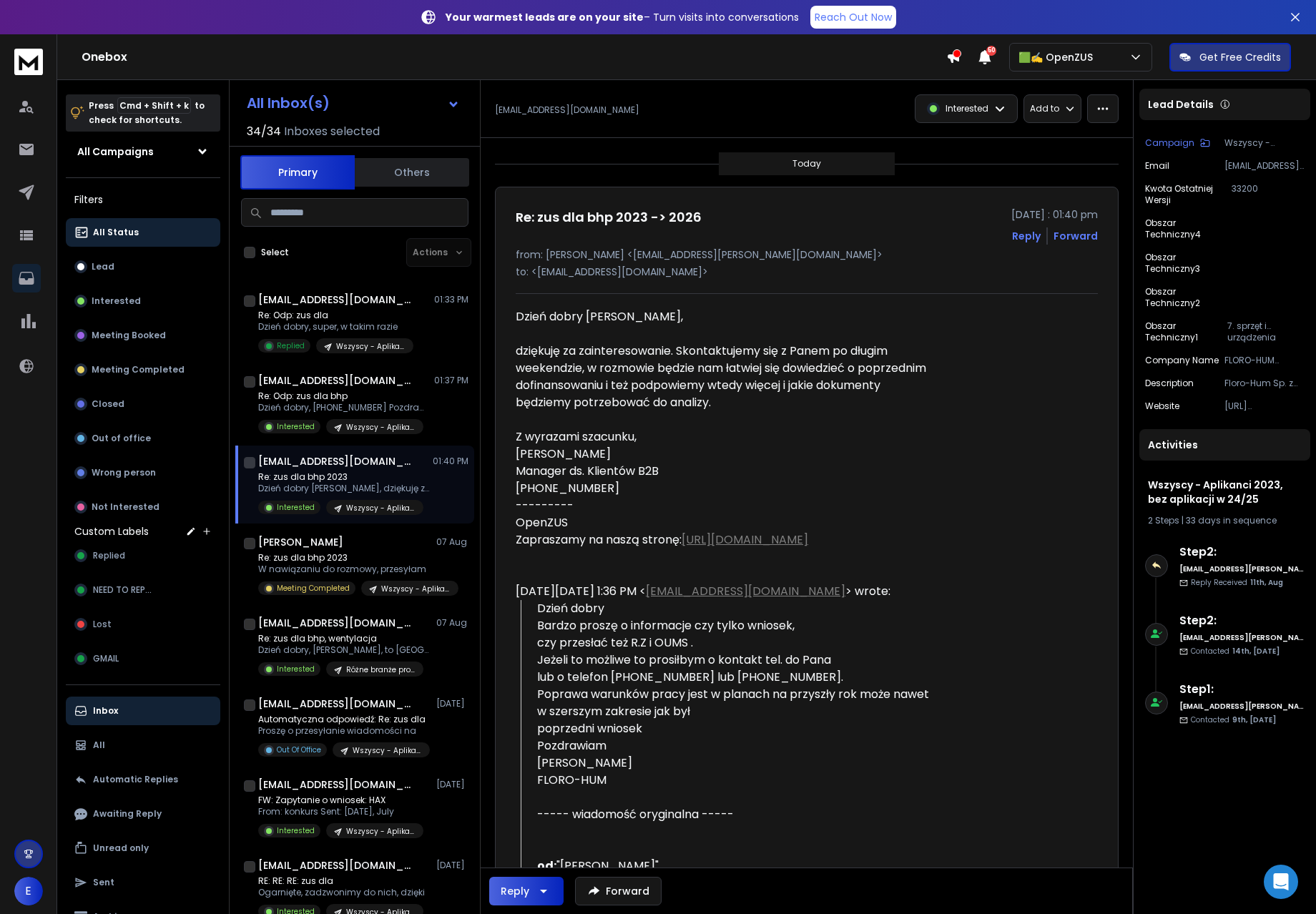
click at [946, 95] on div "Interested" at bounding box center [965, 109] width 101 height 28
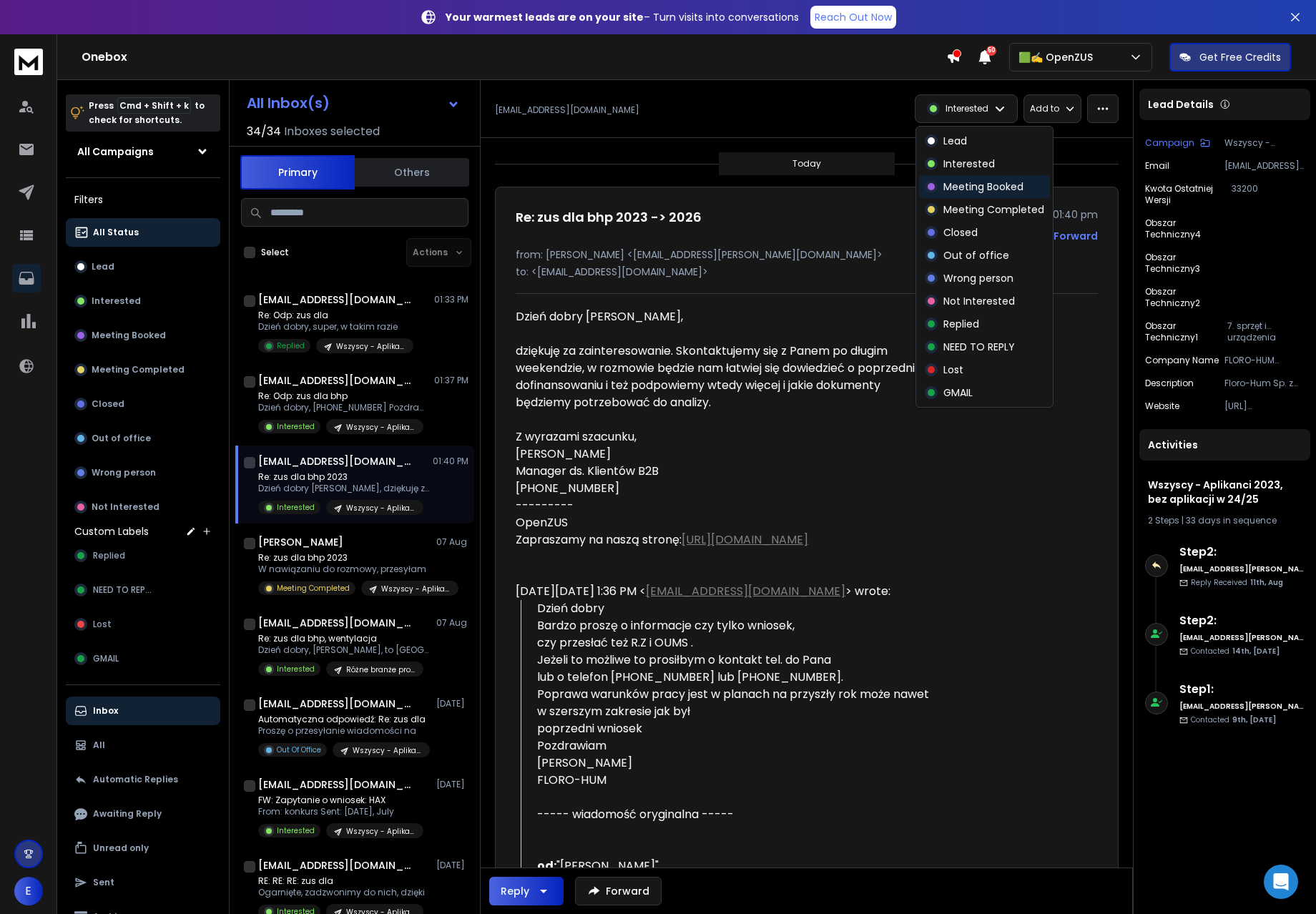
click at [957, 182] on p "Meeting Booked" at bounding box center [983, 186] width 80 height 15
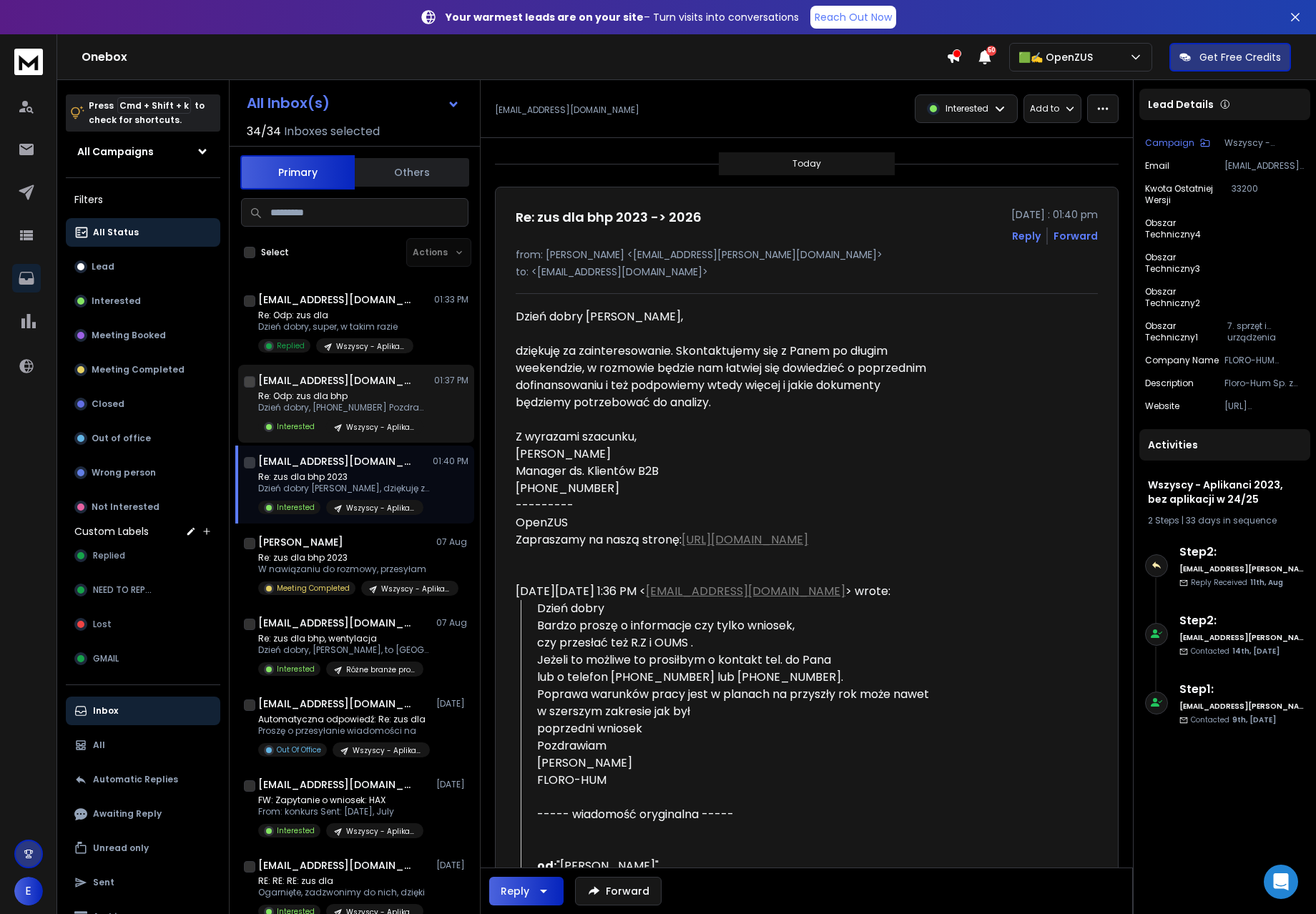
click at [389, 375] on div "instalcraft@o2.pl 01:37 PM" at bounding box center [363, 380] width 210 height 15
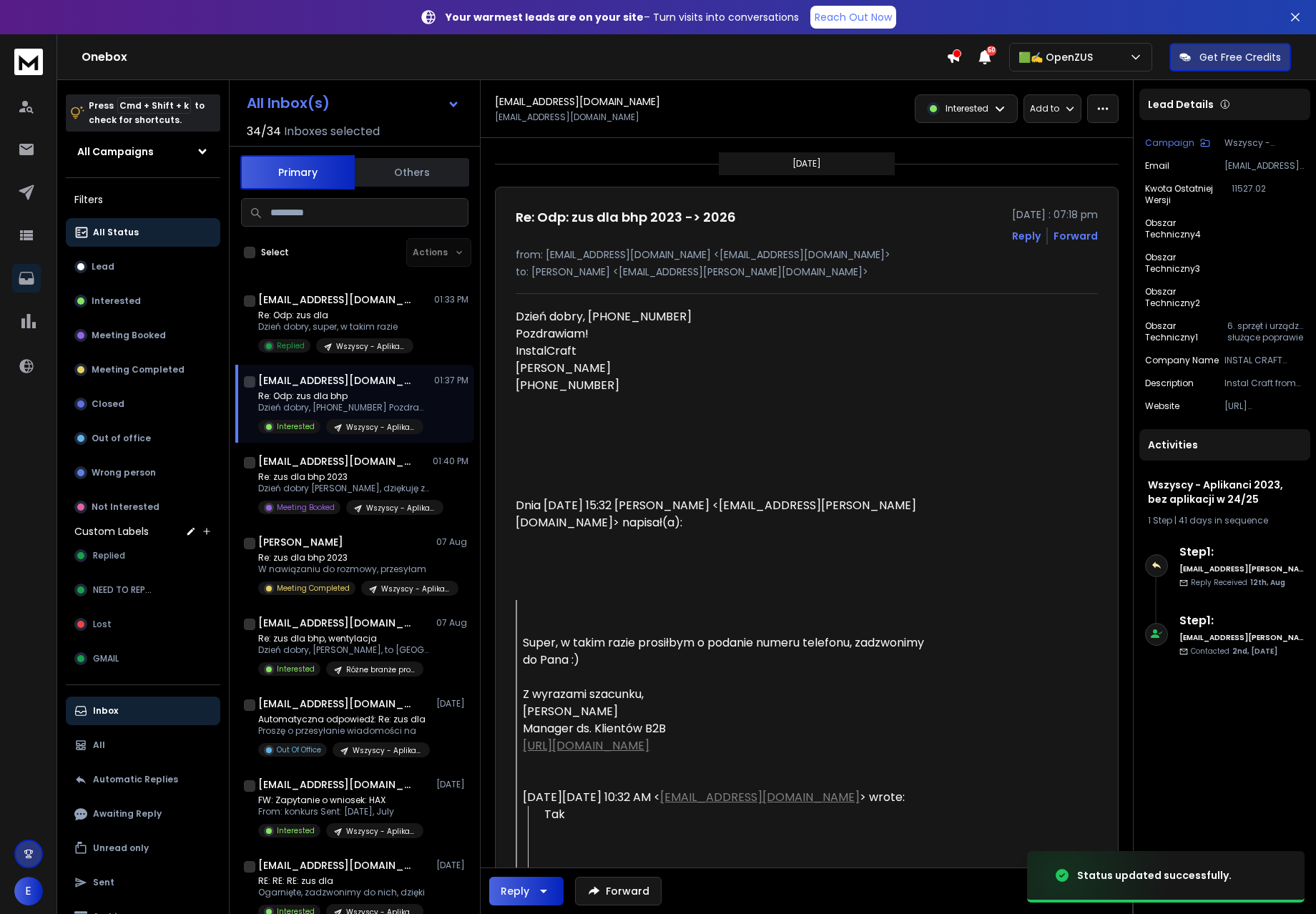
click at [972, 106] on p "Interested" at bounding box center [967, 109] width 43 height 12
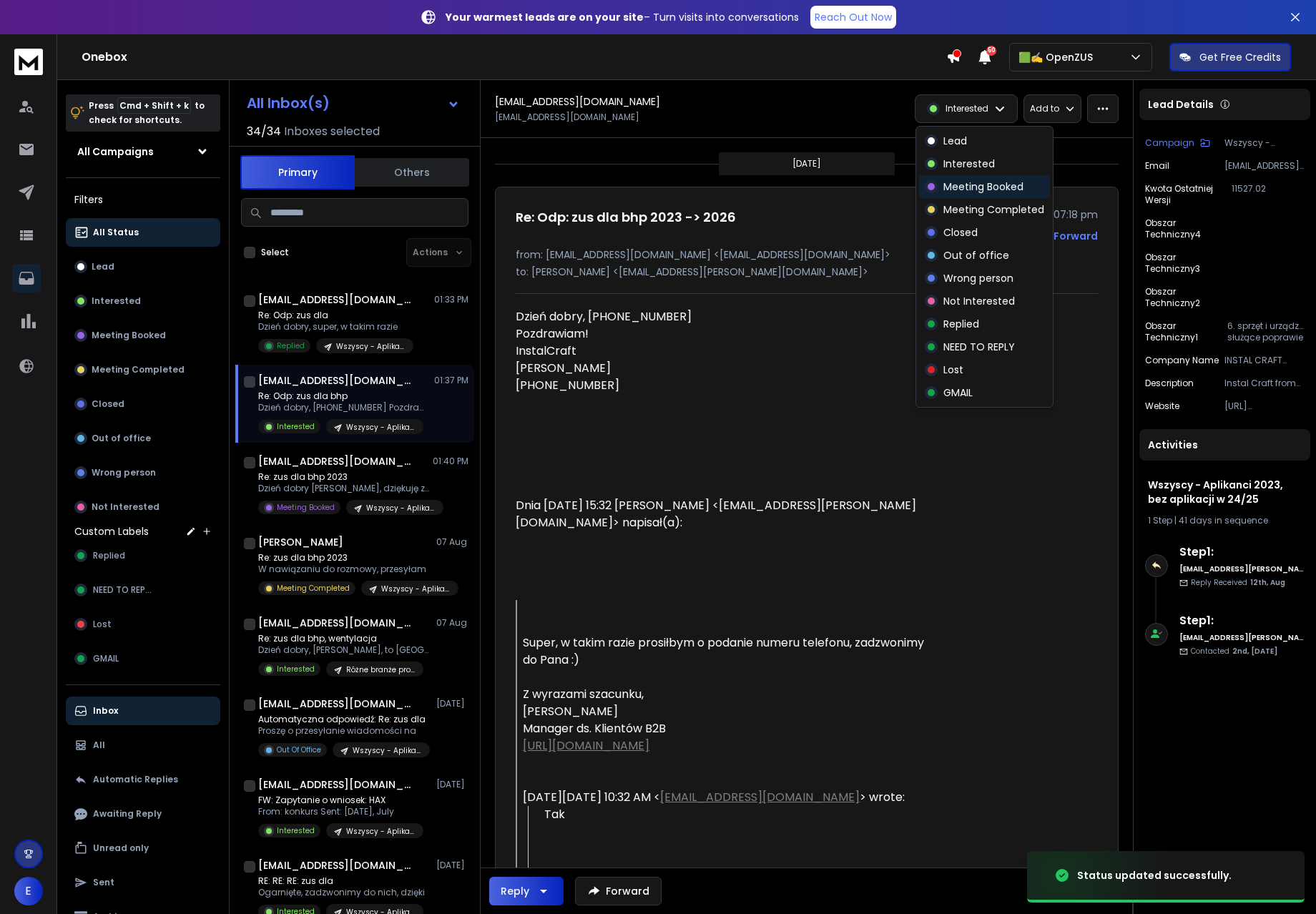
click at [968, 183] on p "Meeting Booked" at bounding box center [983, 186] width 80 height 15
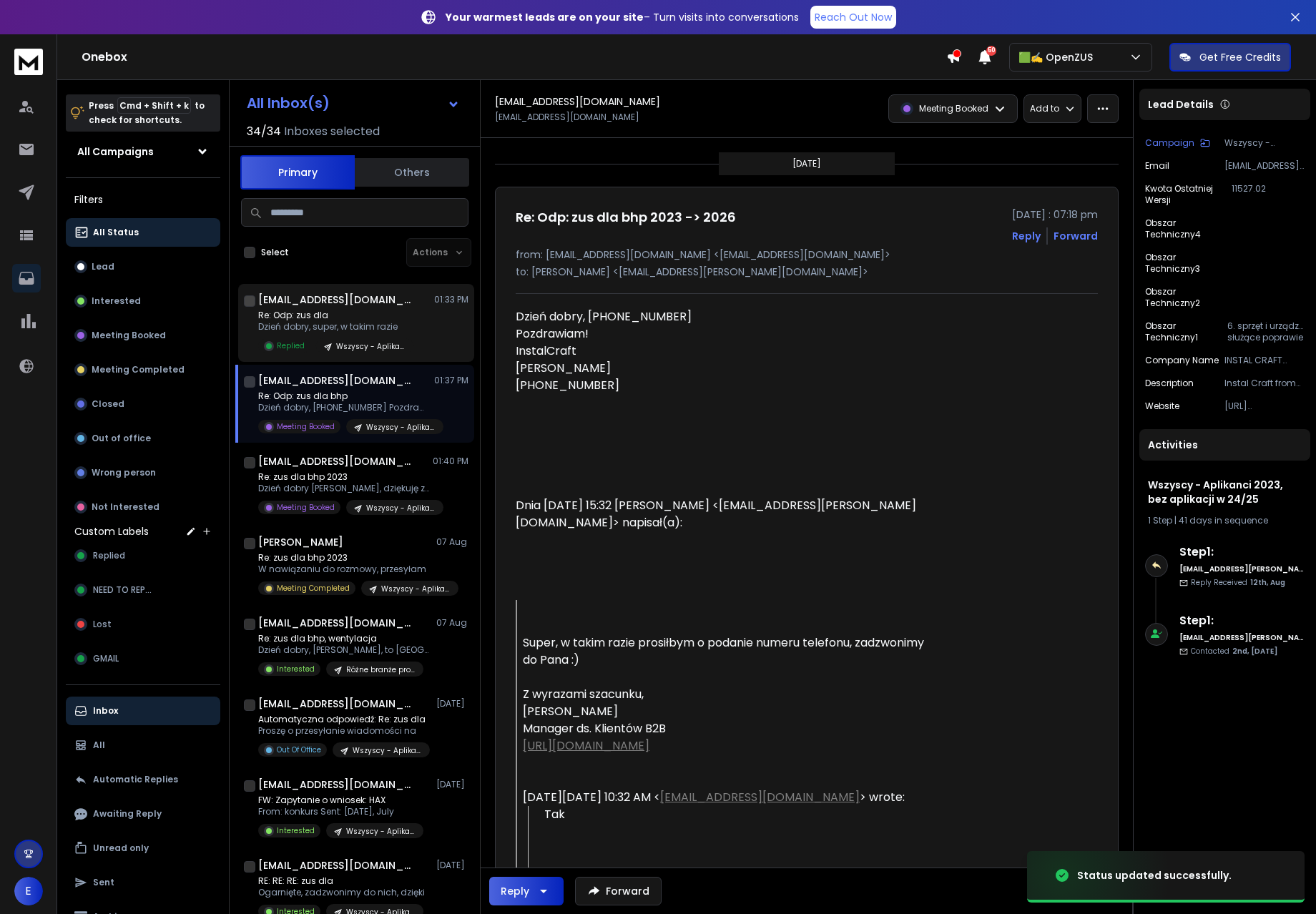
click at [357, 305] on div "golebnik245@wp.pl 01:33 PM" at bounding box center [363, 299] width 210 height 15
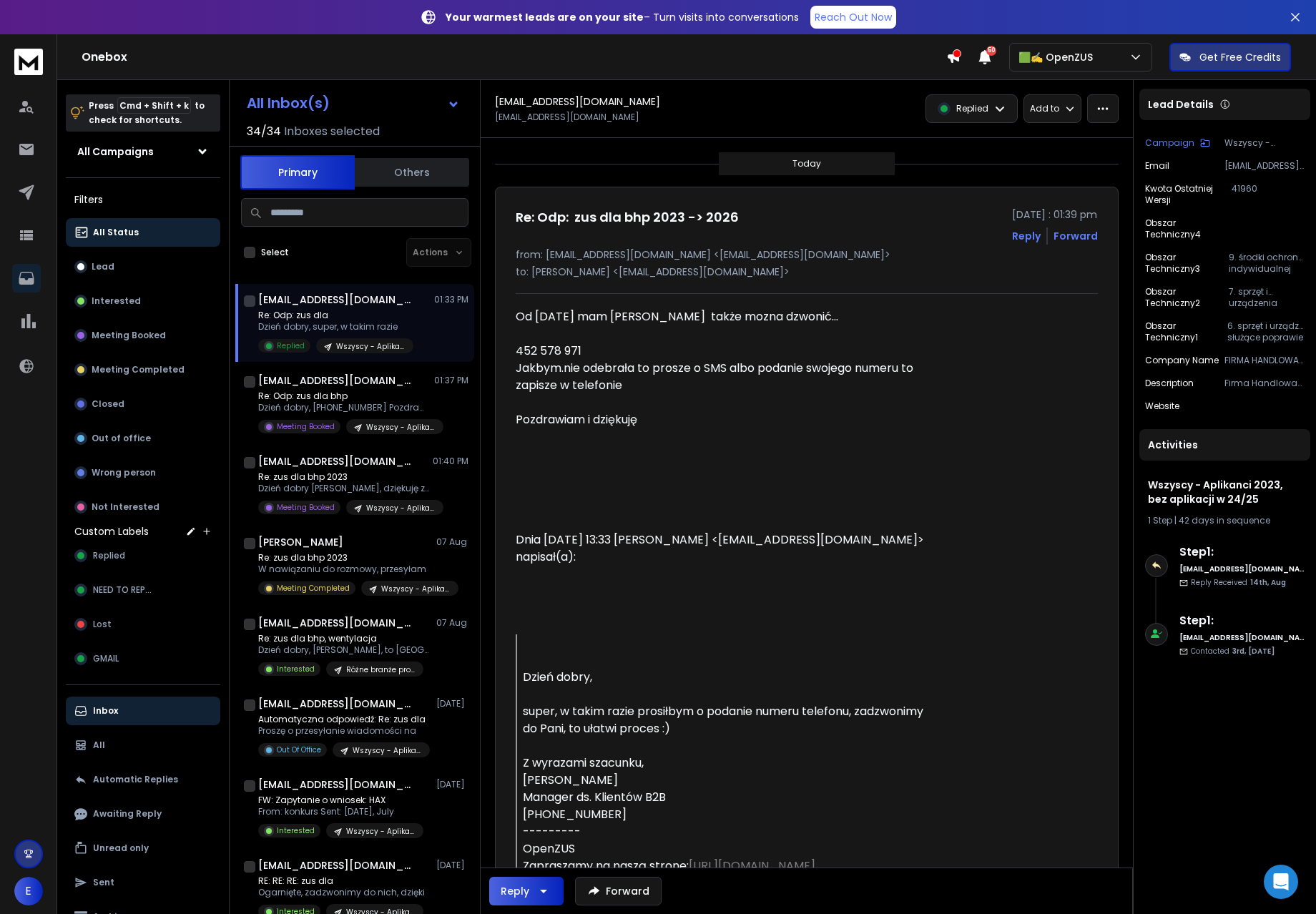
drag, startPoint x: 593, startPoint y: 343, endPoint x: 518, endPoint y: 345, distance: 75.0
click at [518, 345] on div "452 578 971" at bounding box center [724, 350] width 418 height 17
copy div "452 578 971"
click at [1261, 355] on p "FIRMA HANDLOWA MAGDALENA GRAZDA" at bounding box center [1264, 361] width 80 height 12
drag, startPoint x: 593, startPoint y: 355, endPoint x: 504, endPoint y: 352, distance: 89.1
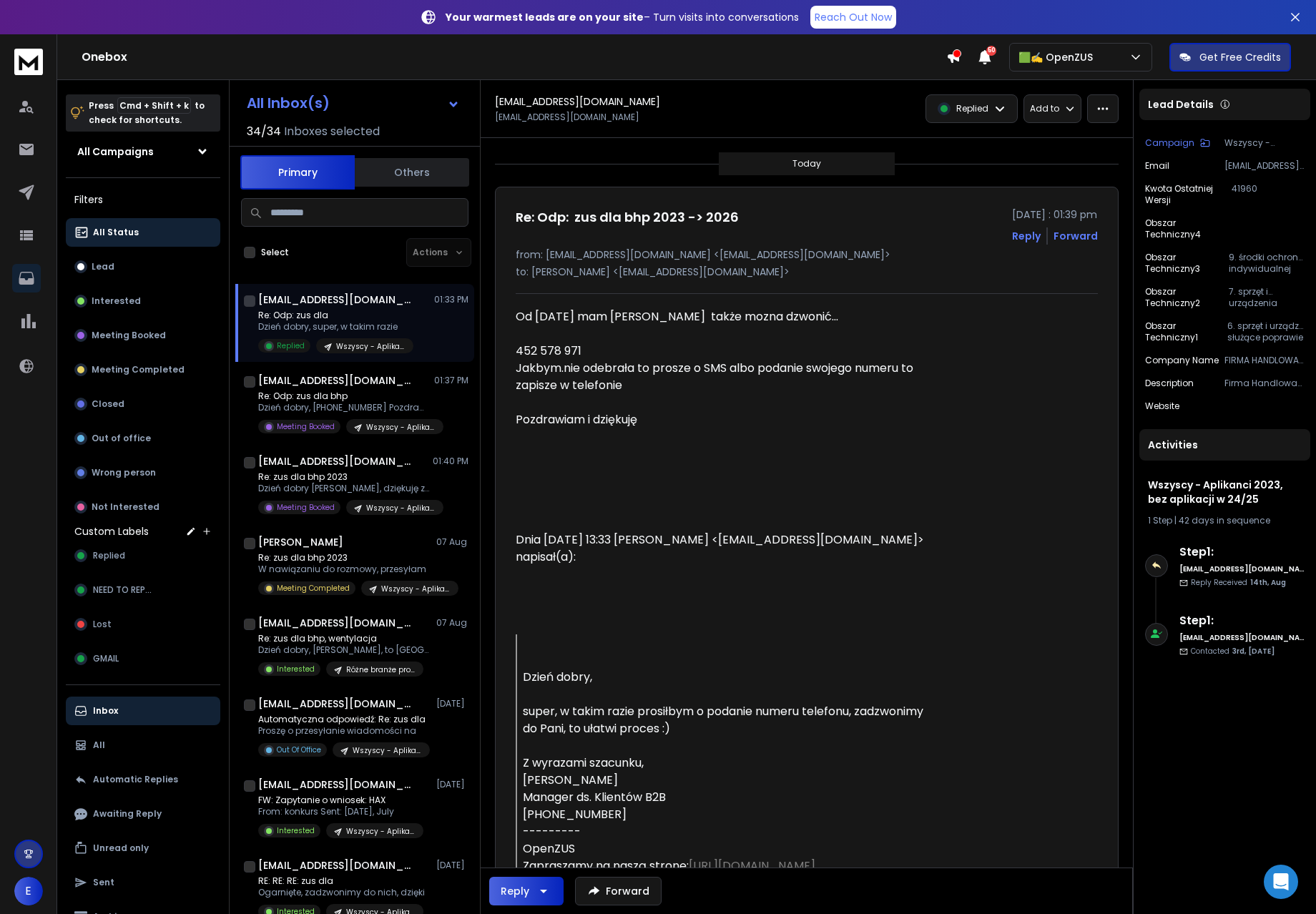
copy div "452 578 971"
drag, startPoint x: 748, startPoint y: 249, endPoint x: 651, endPoint y: 260, distance: 97.6
click at [651, 260] on p "from: golebnik245@wp.pl <golebnik245@wp.pl>" at bounding box center [807, 255] width 582 height 15
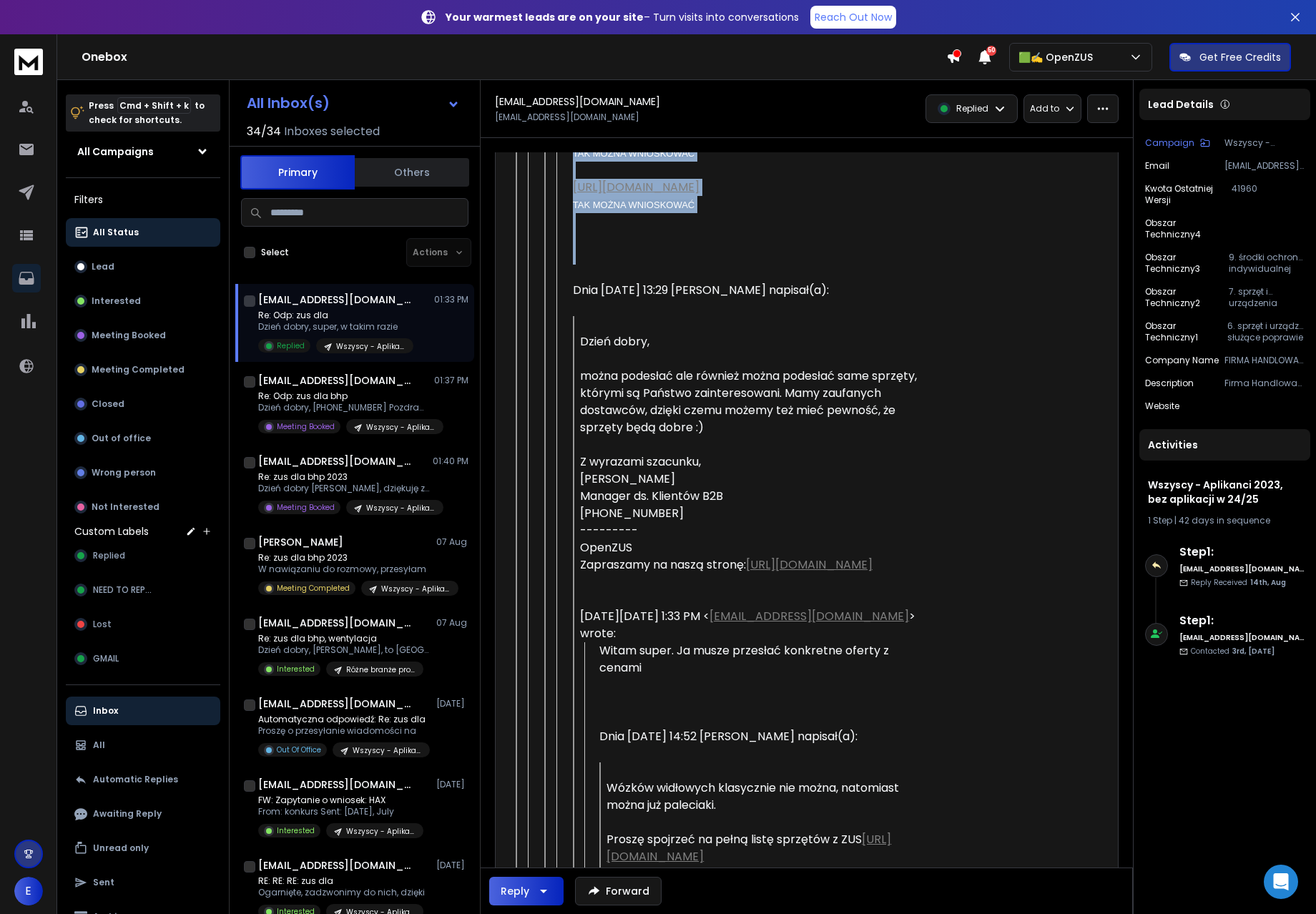
scroll to position [1992, 0]
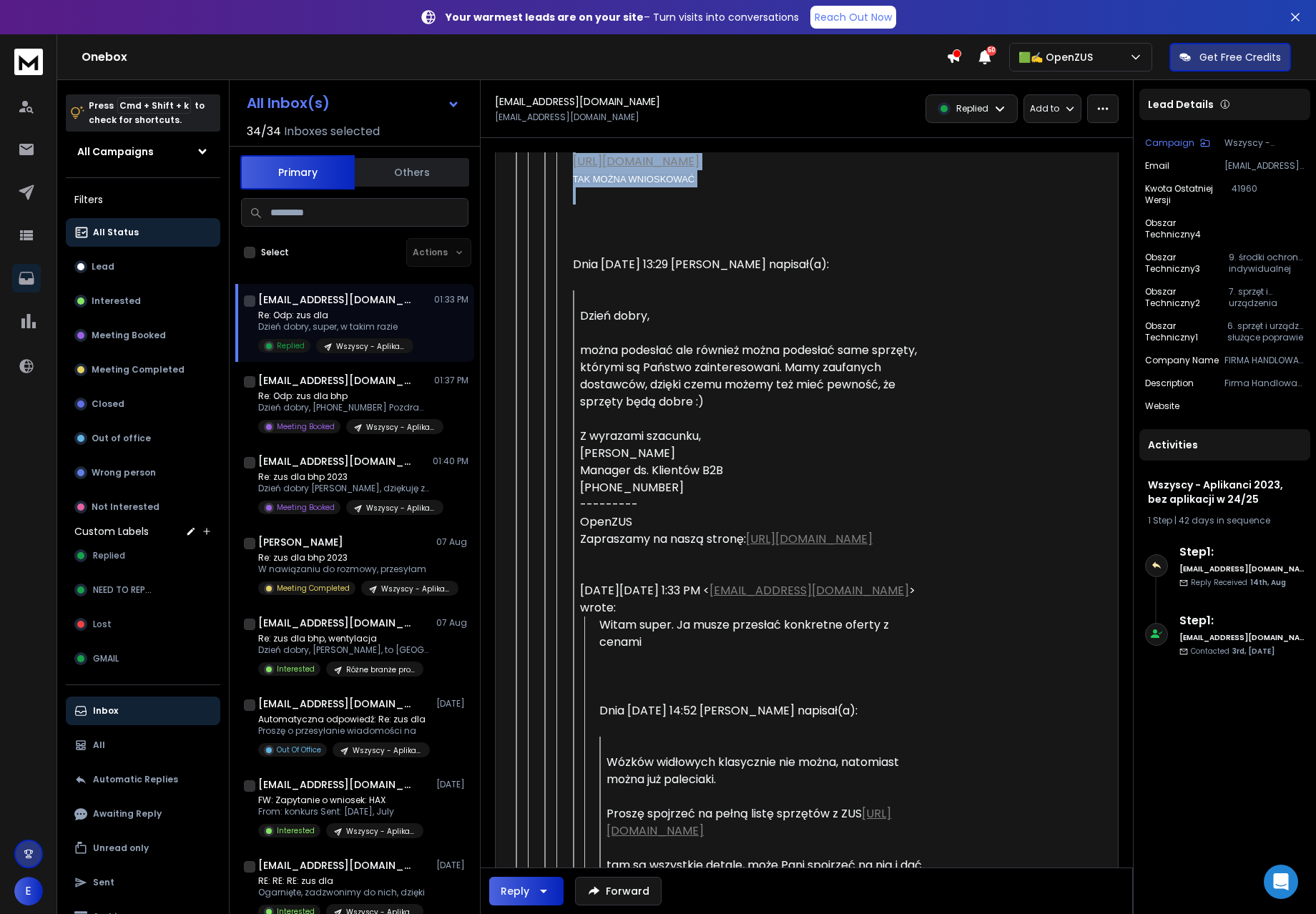
drag, startPoint x: 567, startPoint y: 274, endPoint x: 810, endPoint y: 521, distance: 346.5
click at [810, 521] on div "https://sklep.jazgot.com.pl/stacker/217756-w%C3%B3zek-podno%C5%9Bnikowy-elektry…" at bounding box center [745, 779] width 377 height 2283
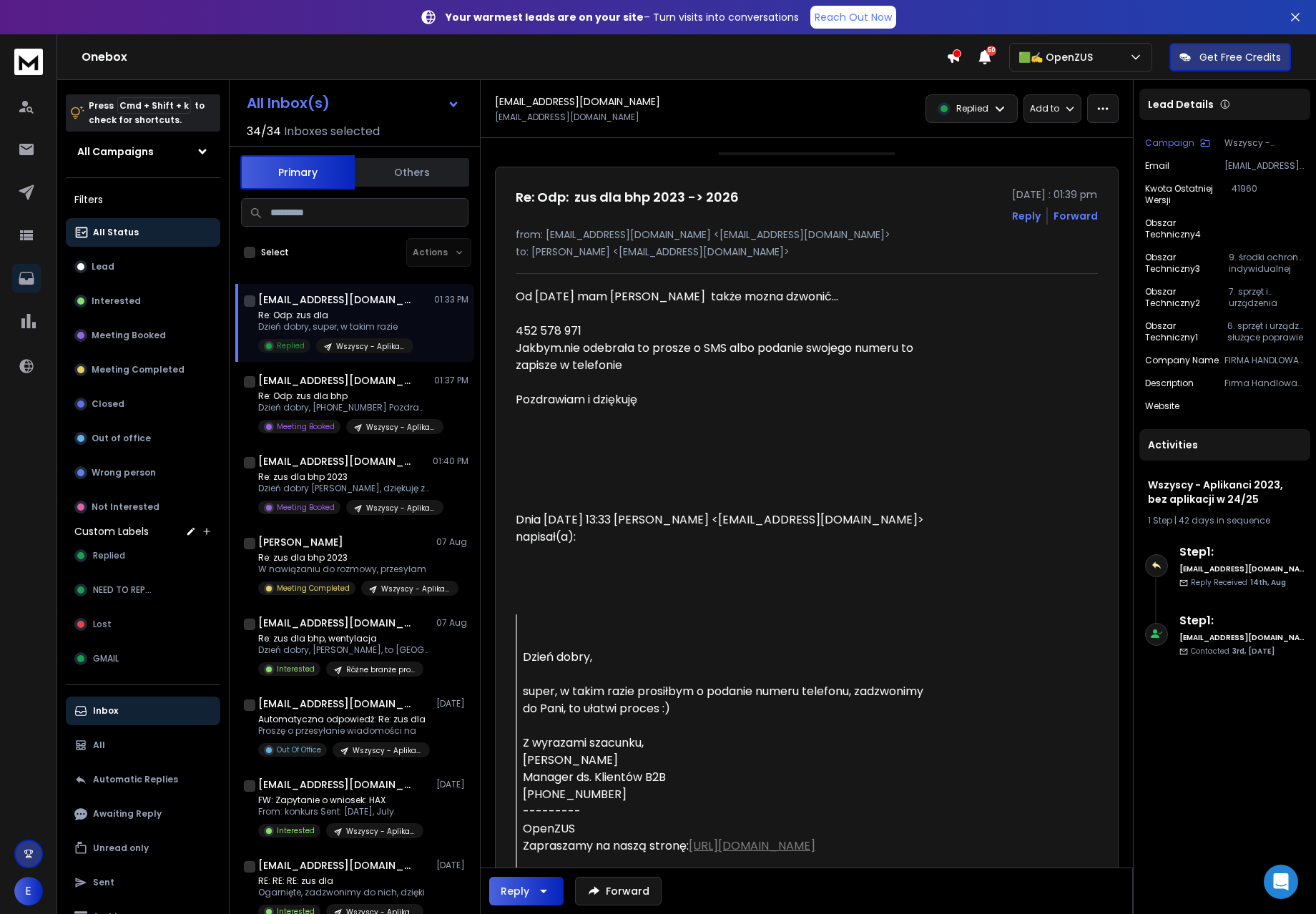
scroll to position [0, 0]
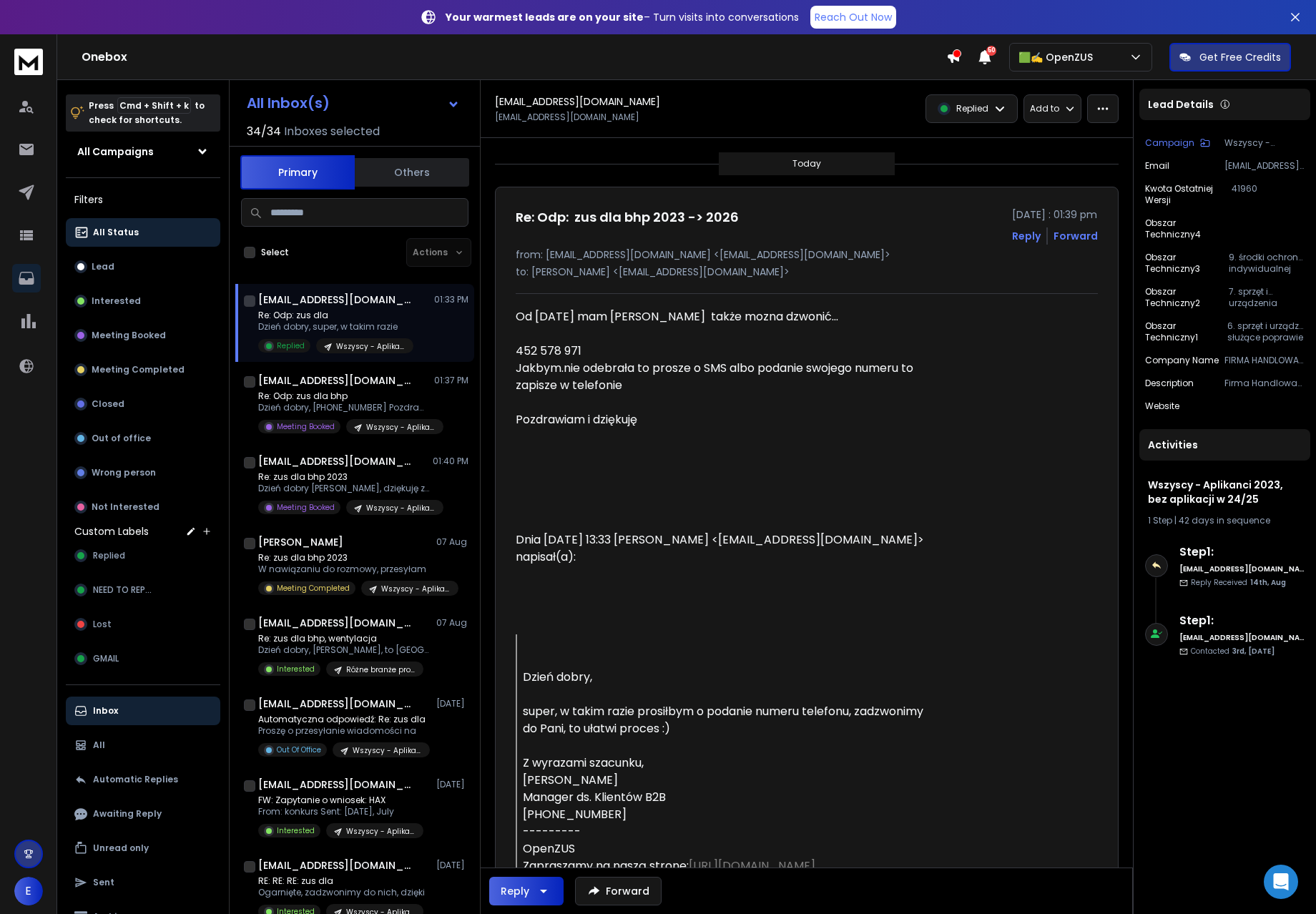
drag, startPoint x: 519, startPoint y: 351, endPoint x: 501, endPoint y: 348, distance: 18.2
drag, startPoint x: 659, startPoint y: 287, endPoint x: 637, endPoint y: 314, distance: 34.8
drag, startPoint x: 582, startPoint y: 350, endPoint x: 510, endPoint y: 355, distance: 72.2
